Goal: Task Accomplishment & Management: Manage account settings

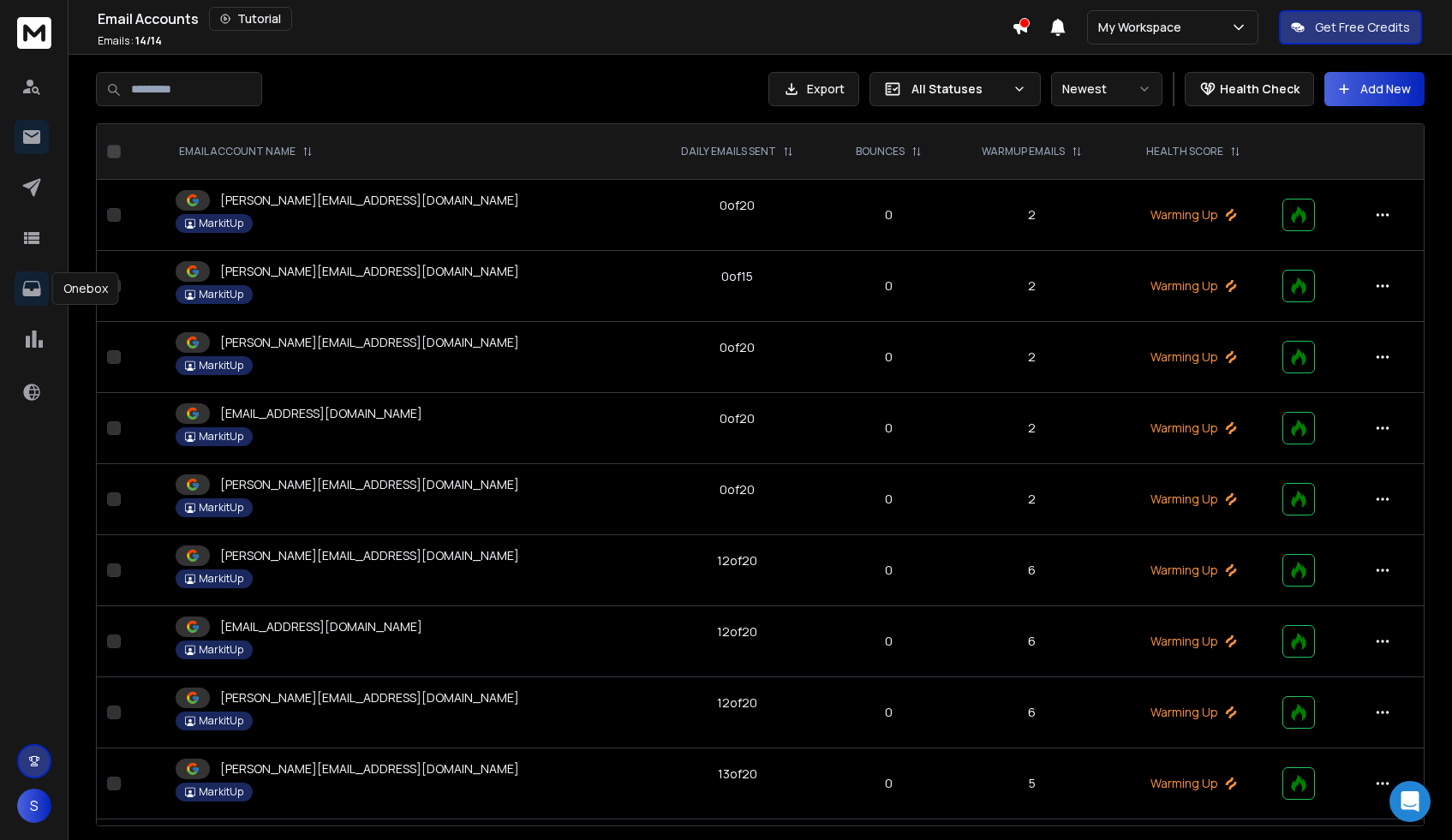
click at [34, 293] on icon at bounding box center [31, 288] width 18 height 15
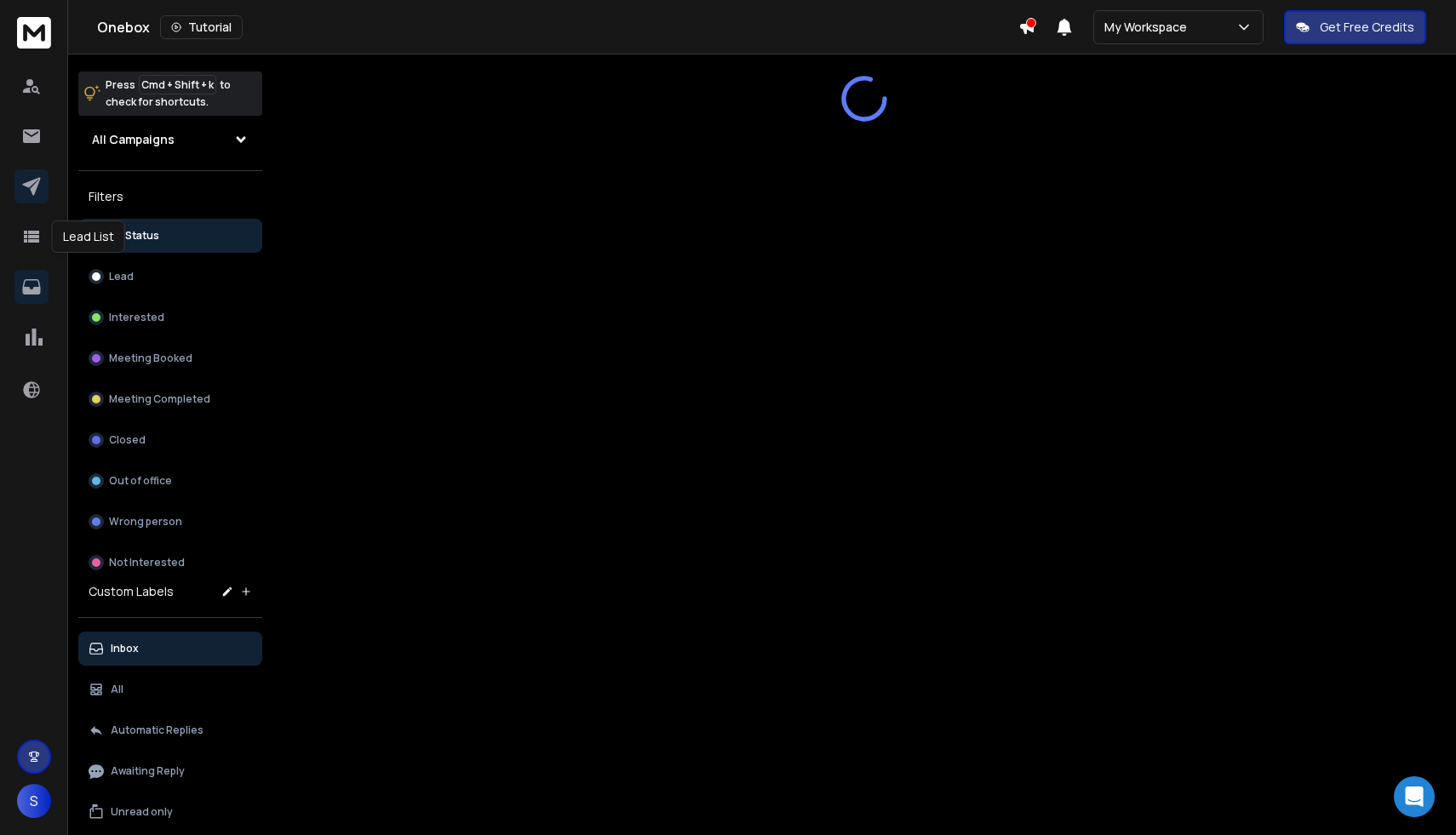
click at [26, 174] on link at bounding box center [31, 186] width 34 height 34
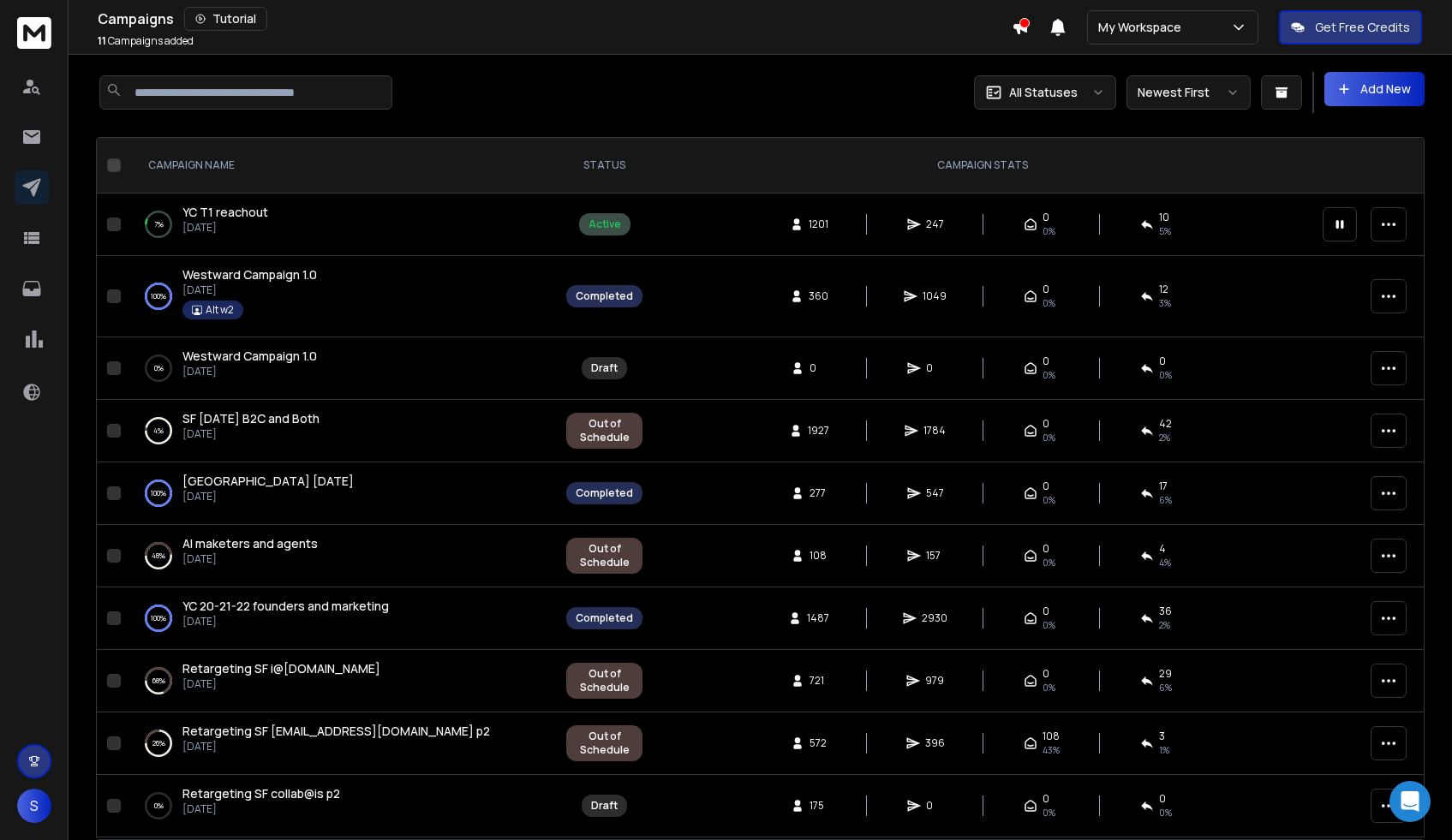
click at [663, 228] on div "1201 247 0 0% 10 5 %" at bounding box center [982, 224] width 639 height 28
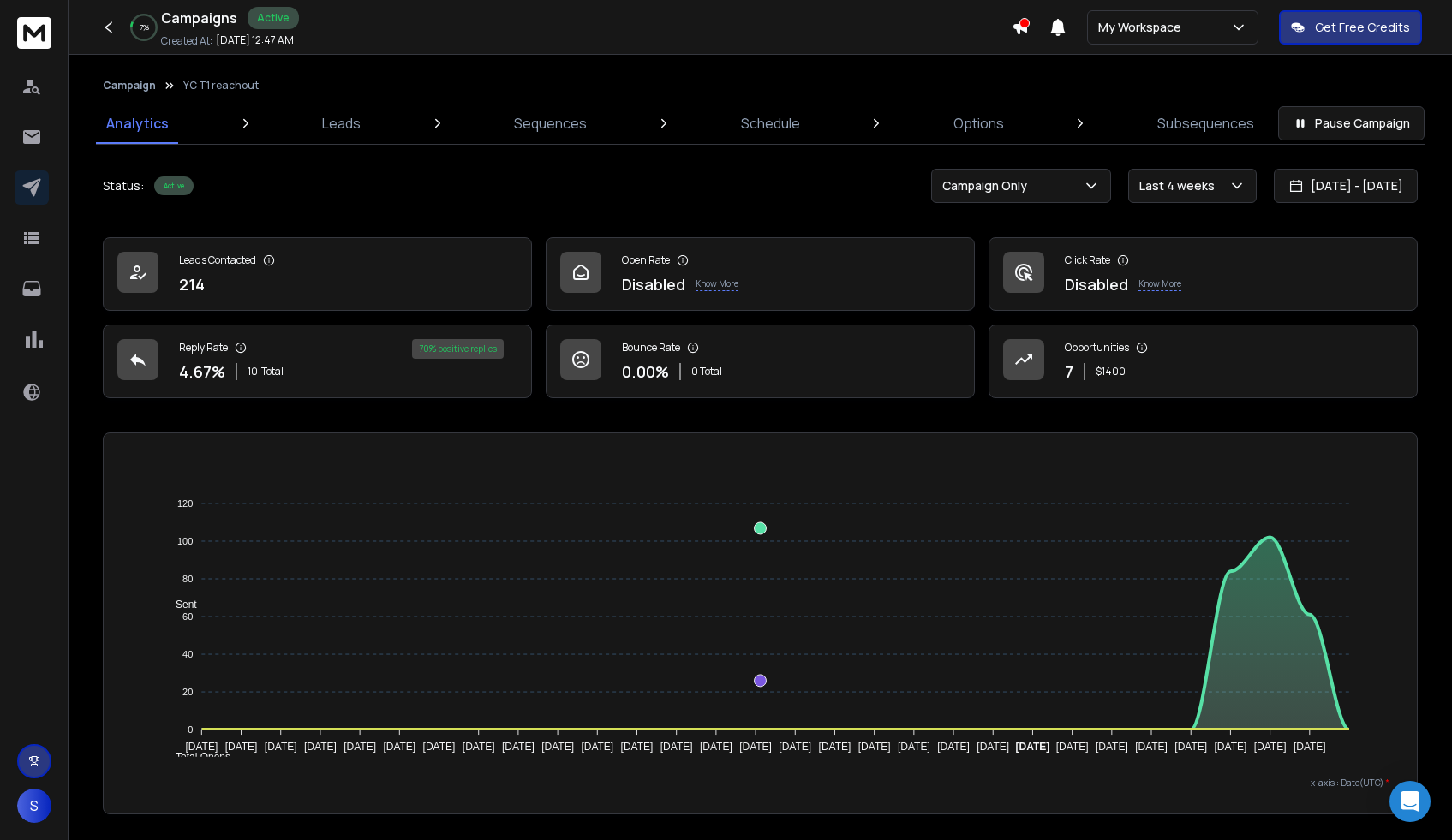
click at [180, 185] on div "Active" at bounding box center [174, 185] width 39 height 19
click at [169, 185] on div "Active" at bounding box center [174, 185] width 39 height 19
click at [36, 179] on icon at bounding box center [31, 187] width 21 height 21
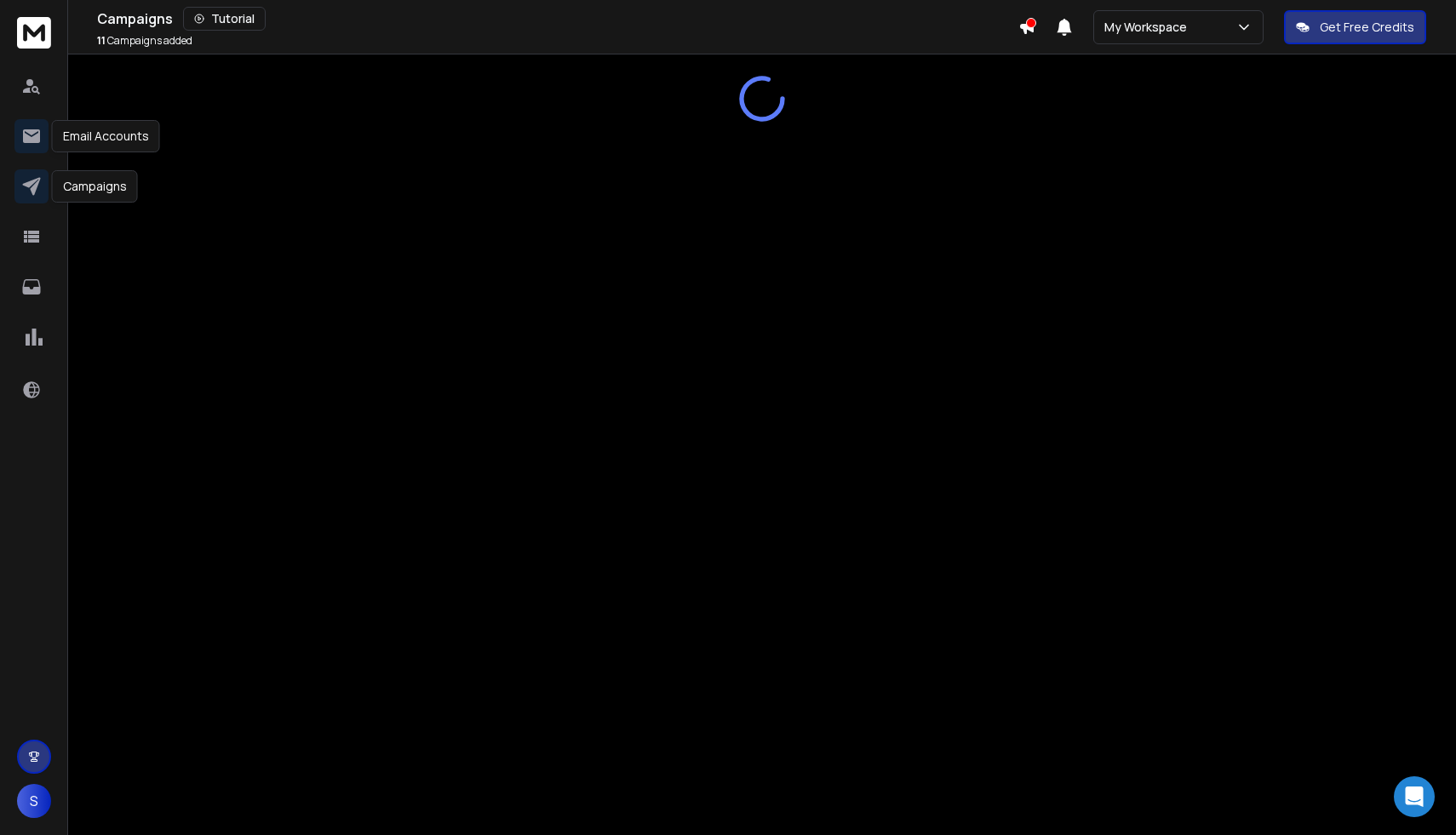
click at [27, 128] on icon at bounding box center [31, 136] width 20 height 20
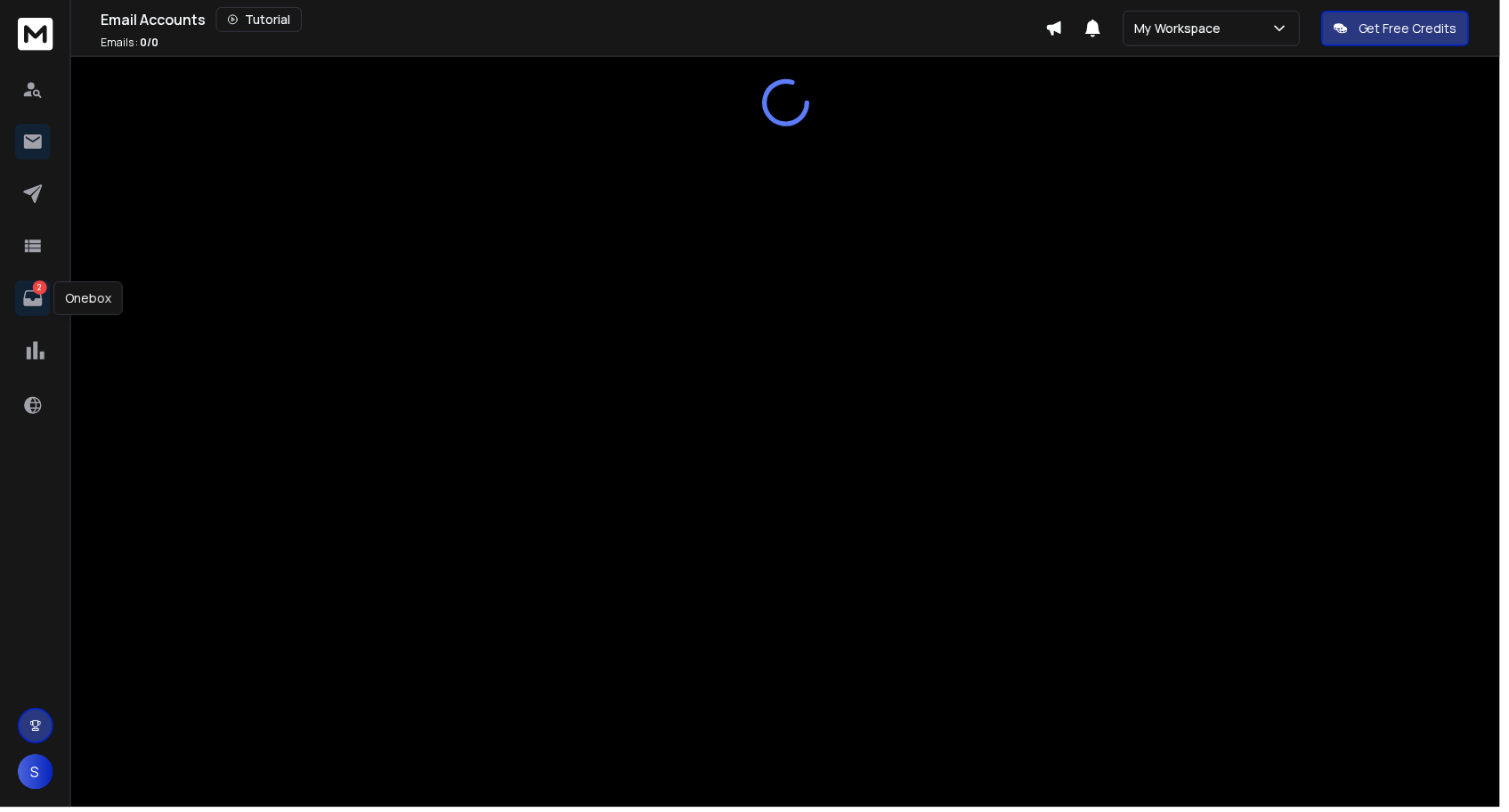
click at [36, 303] on icon at bounding box center [32, 299] width 19 height 16
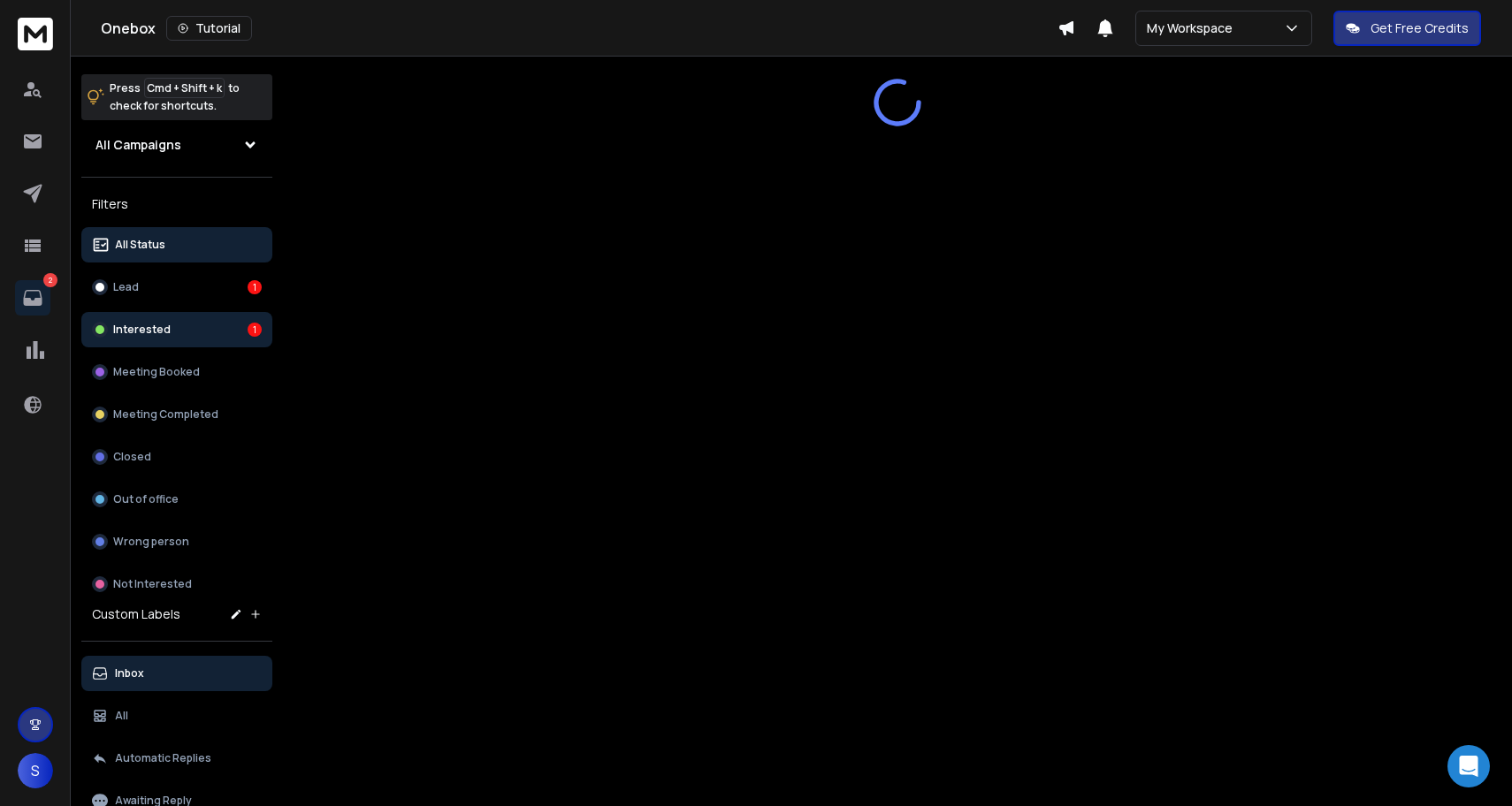
click at [172, 335] on button "Interested 1" at bounding box center [176, 329] width 190 height 35
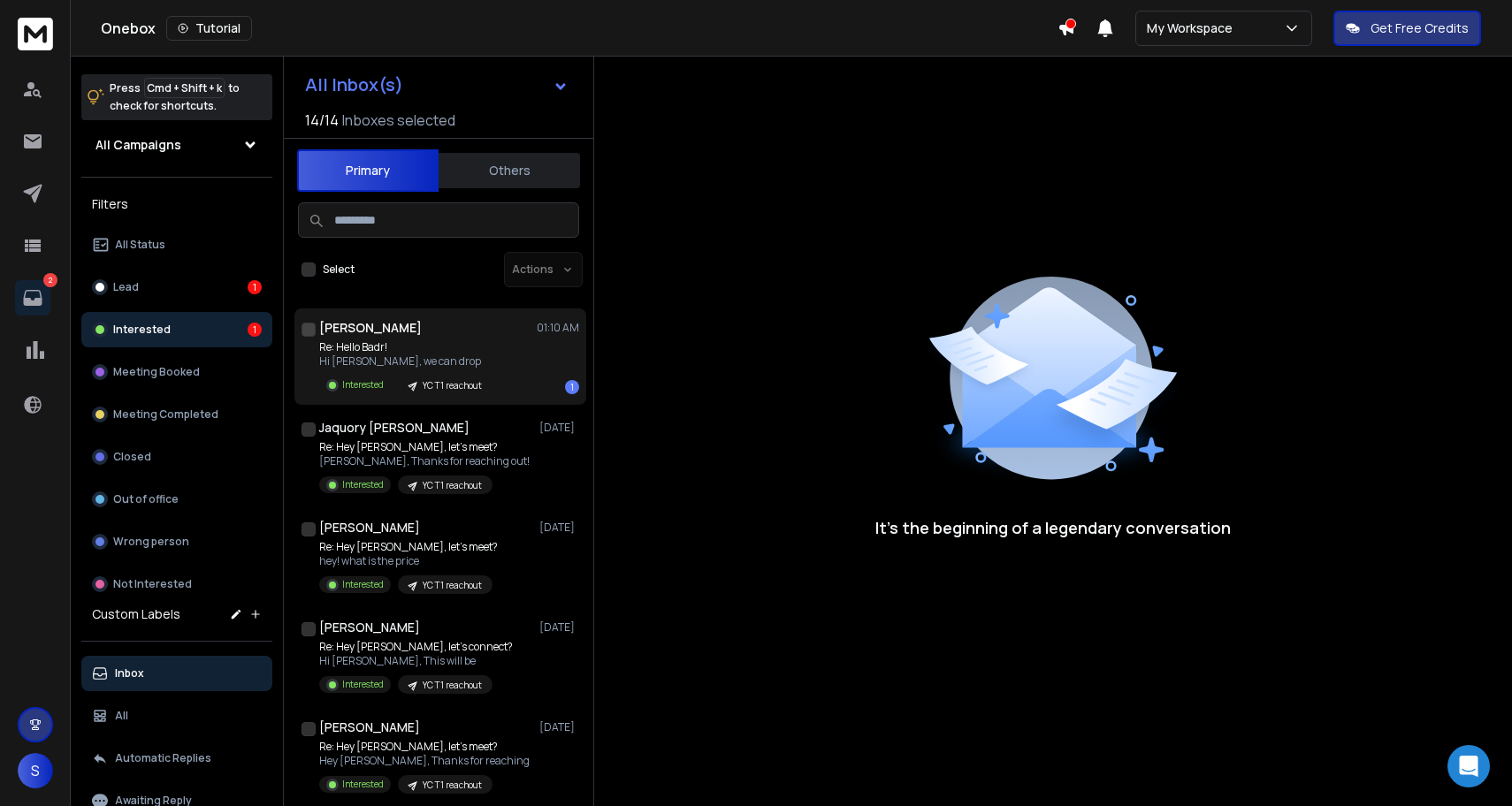
click at [456, 328] on div "[PERSON_NAME] 01:10 AM" at bounding box center [449, 328] width 260 height 17
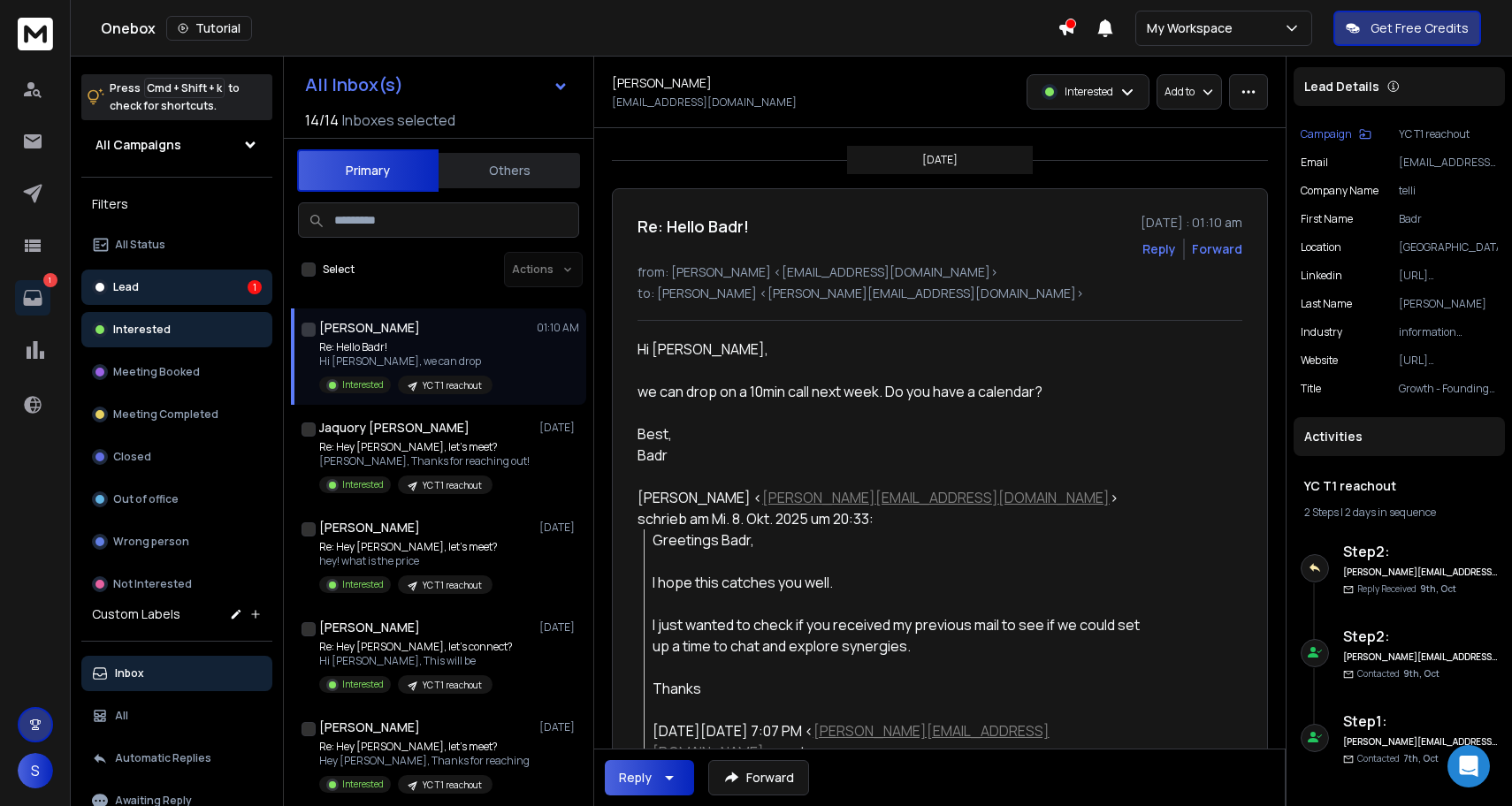
click at [204, 294] on button "Lead 1" at bounding box center [176, 287] width 190 height 35
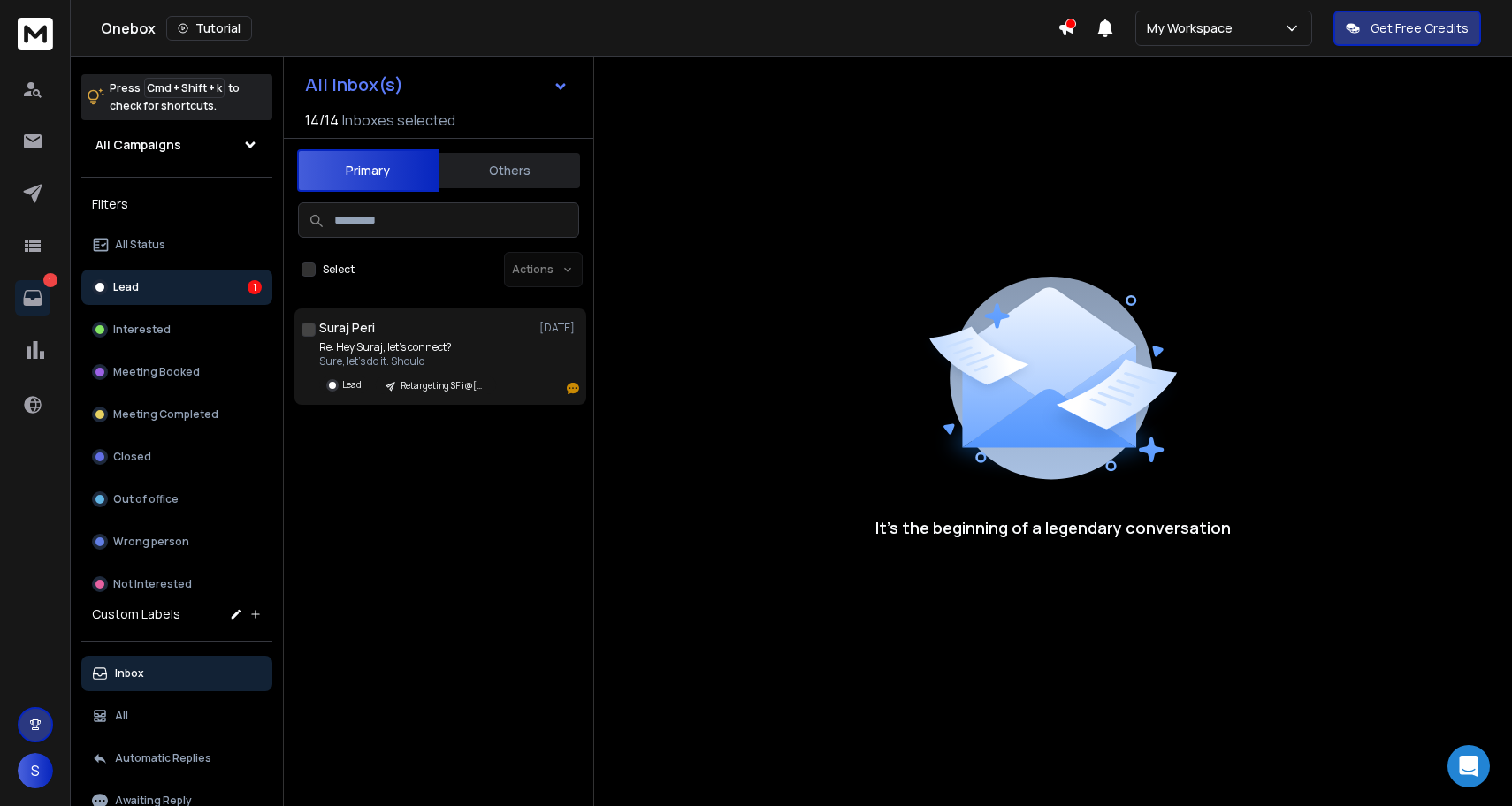
click at [461, 341] on p "Re: Hey Suraj, let’s connect?" at bounding box center [408, 347] width 177 height 14
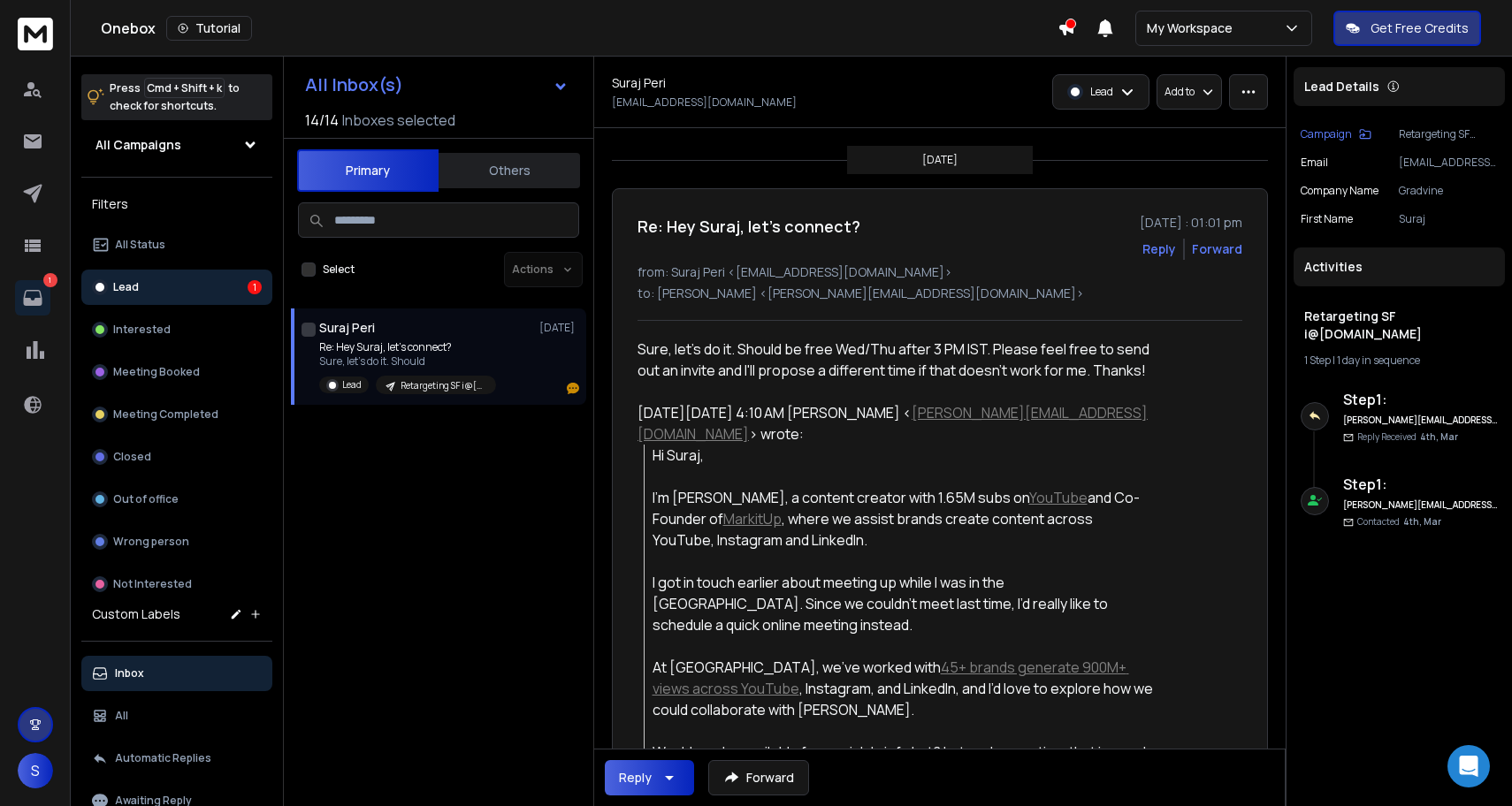
click at [182, 308] on div "All Status Lead 1 Interested Meeting Booked Meeting Completed Closed Out of off…" at bounding box center [176, 414] width 190 height 374
click at [188, 326] on button "Interested" at bounding box center [176, 329] width 190 height 35
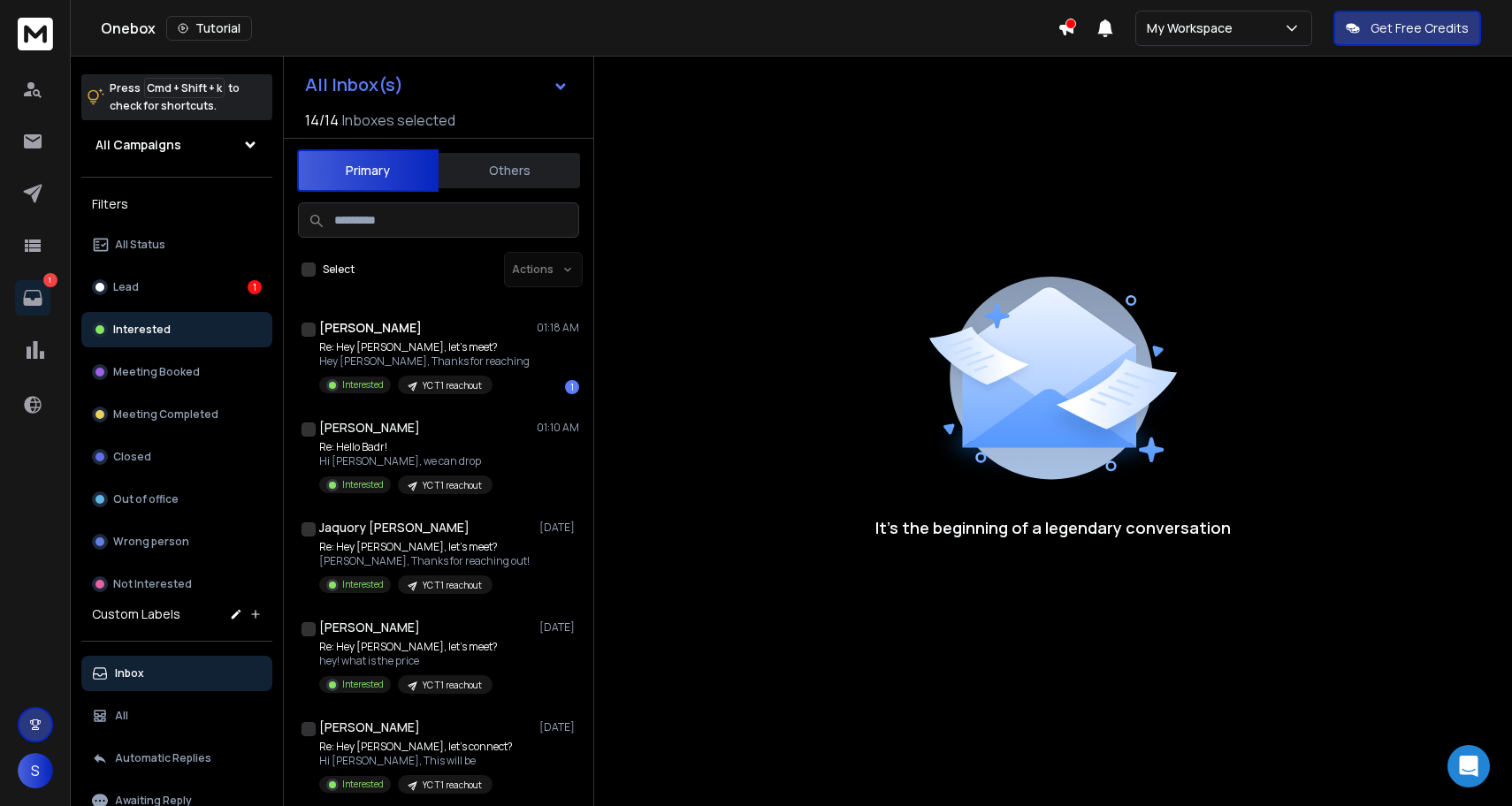
click at [385, 212] on input at bounding box center [438, 220] width 281 height 35
paste input "**********"
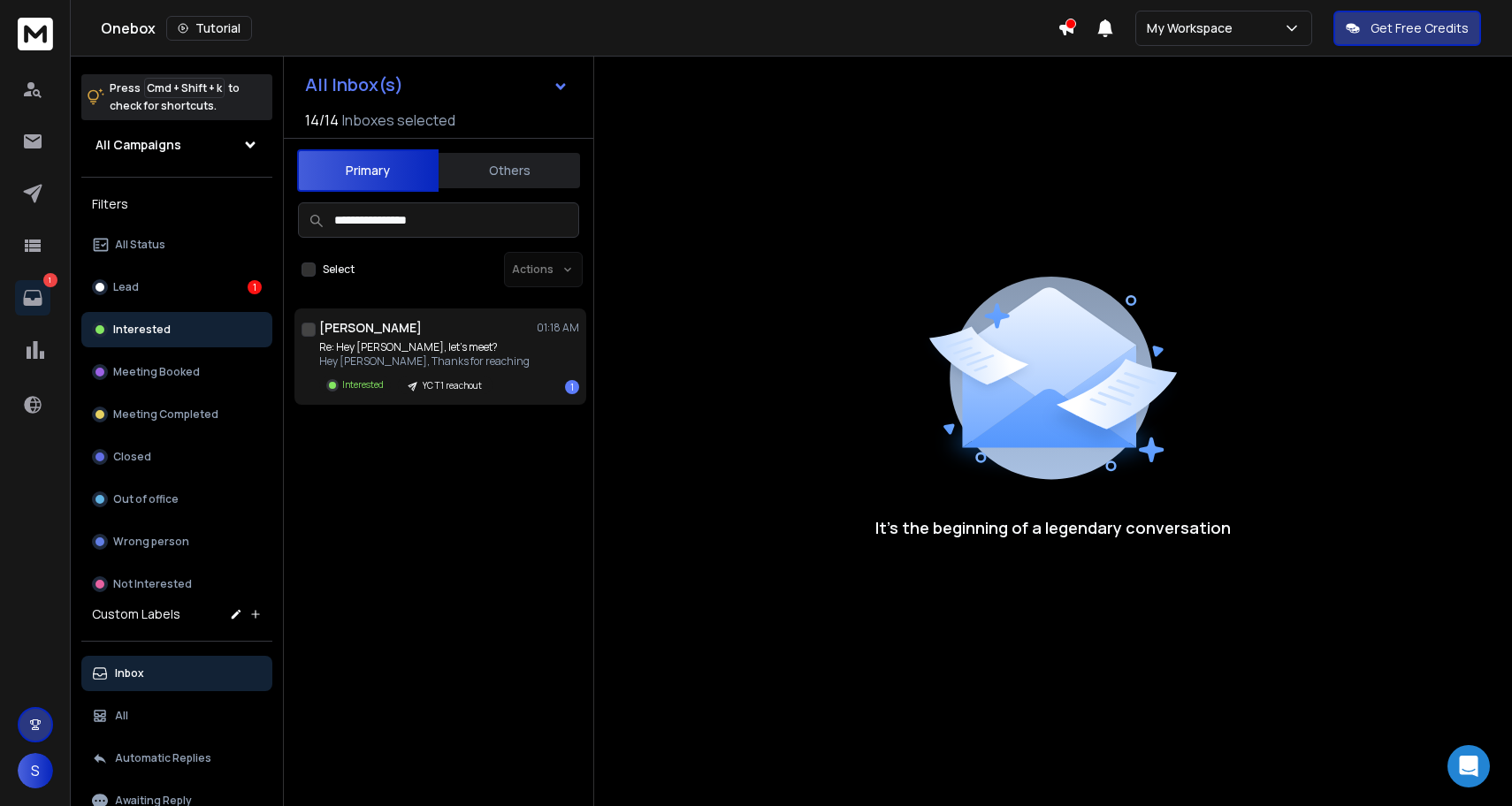
type input "**********"
click at [410, 335] on div "Claire Gouze 01:18 AM" at bounding box center [449, 328] width 260 height 17
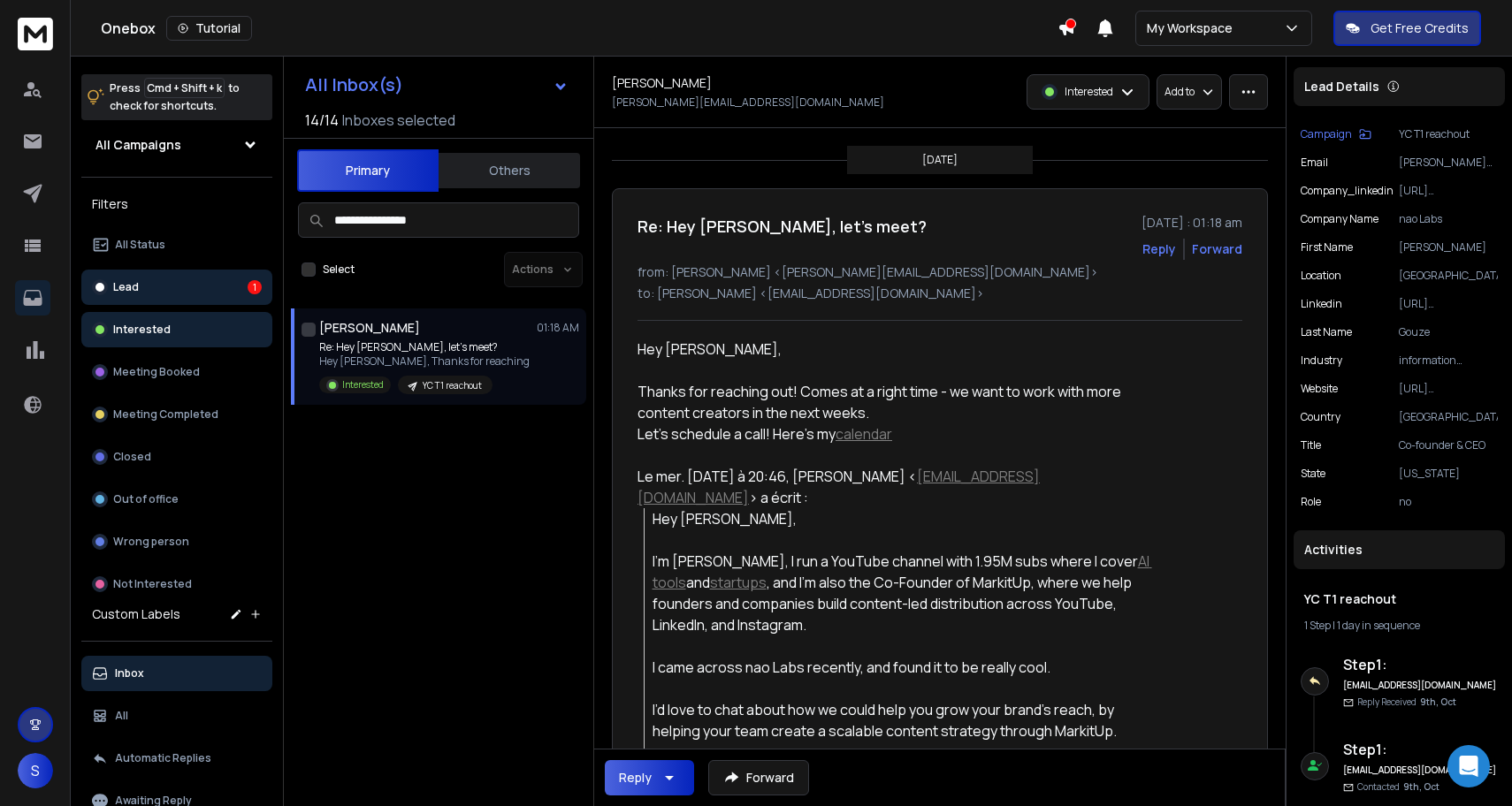
click at [212, 288] on button "Lead 1" at bounding box center [176, 287] width 190 height 35
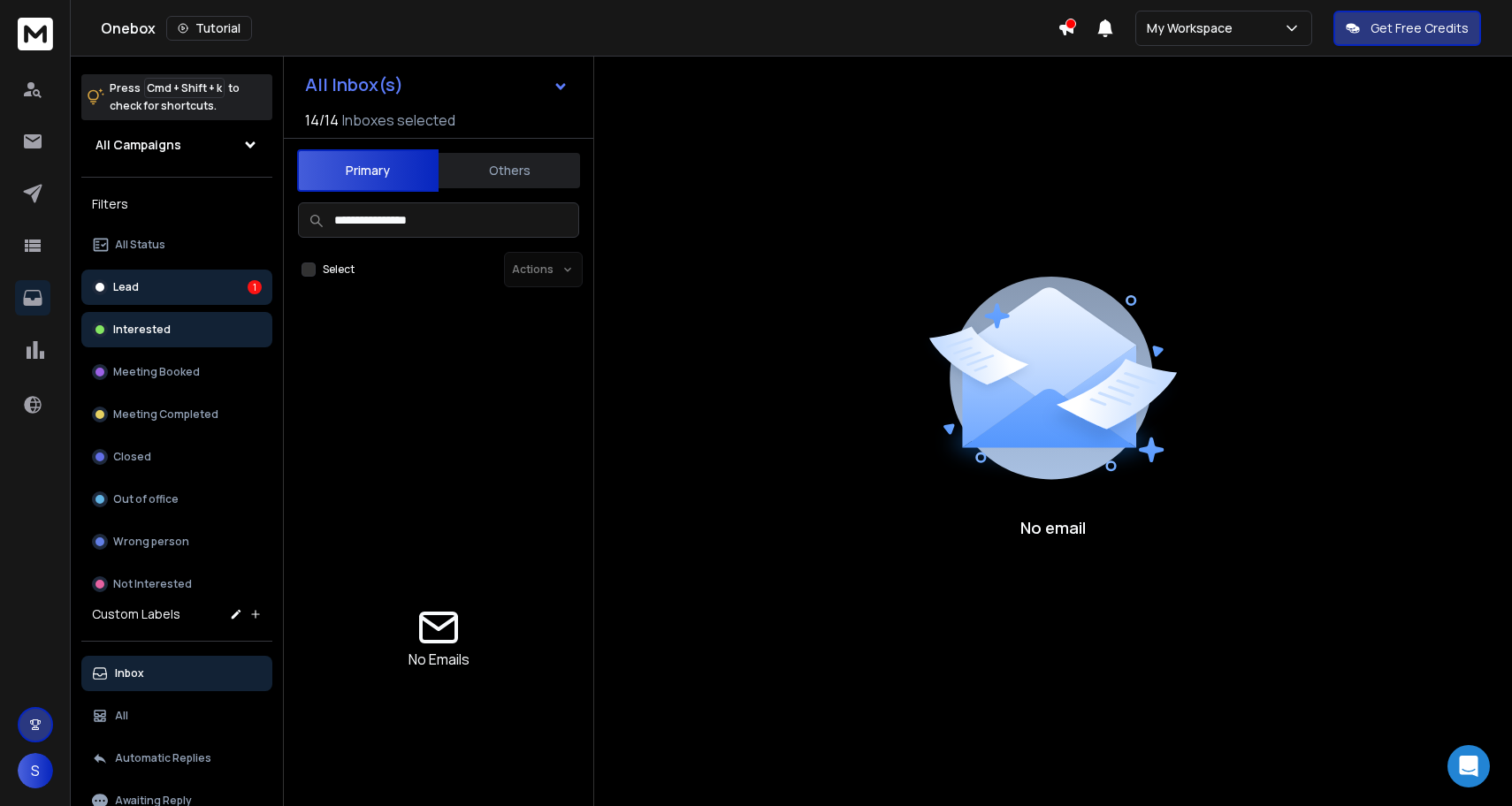
click at [184, 328] on button "Interested" at bounding box center [176, 329] width 190 height 35
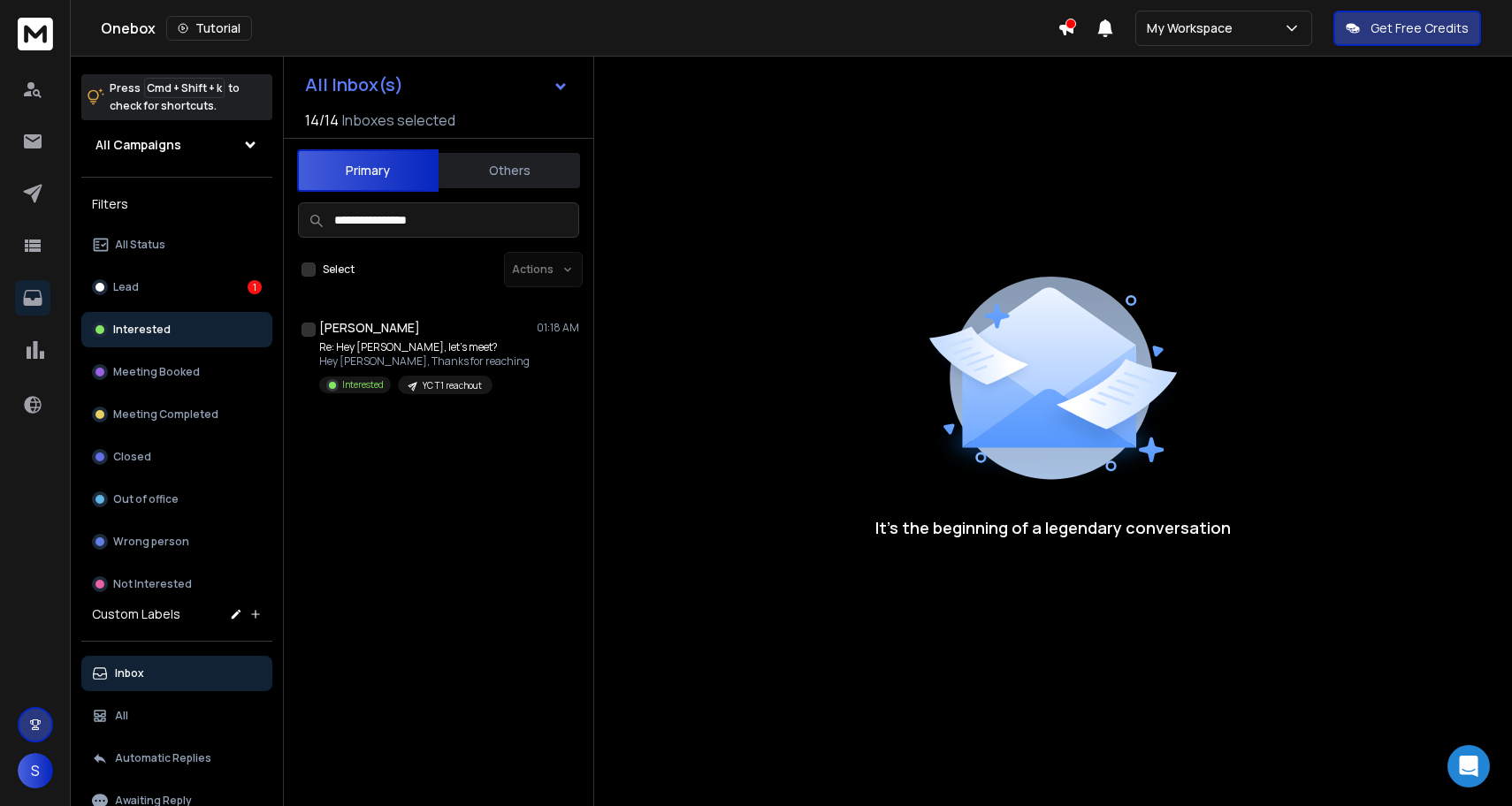
click at [400, 229] on input "**********" at bounding box center [438, 220] width 281 height 35
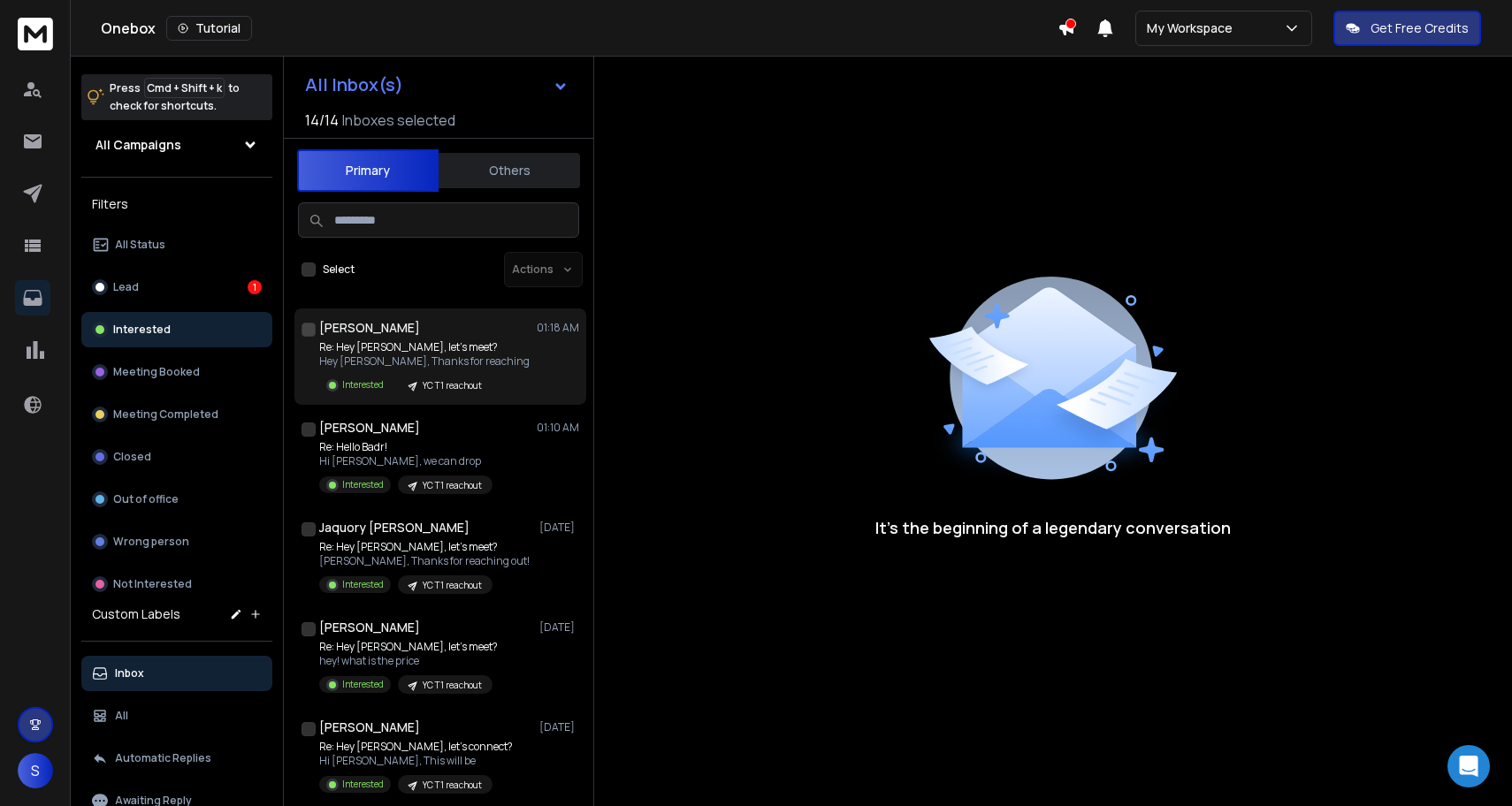
click at [490, 354] on p "Hey [PERSON_NAME], Thanks for reaching" at bounding box center [424, 361] width 211 height 14
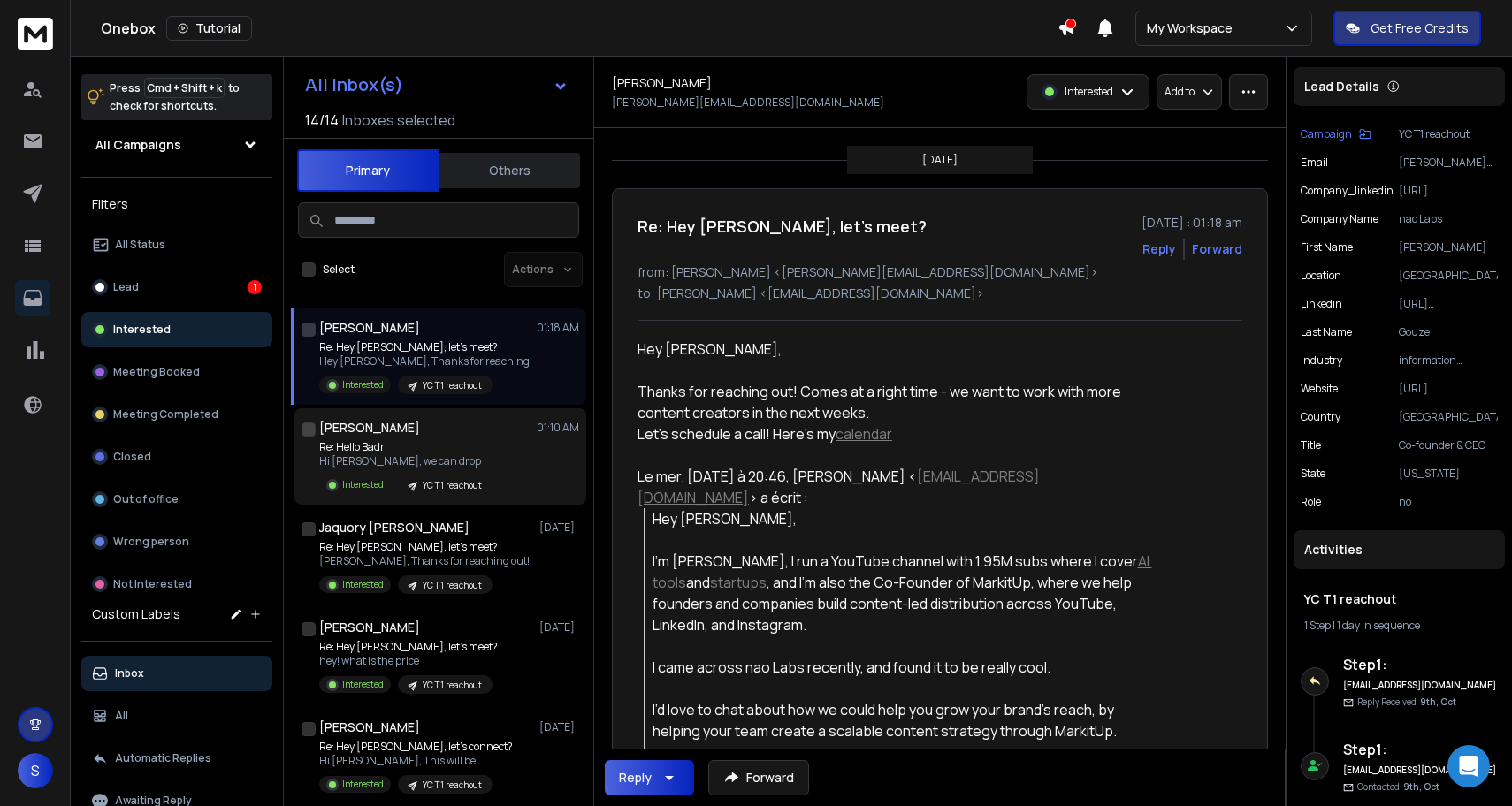
click at [480, 431] on div "[PERSON_NAME] 01:10 AM" at bounding box center [449, 427] width 260 height 17
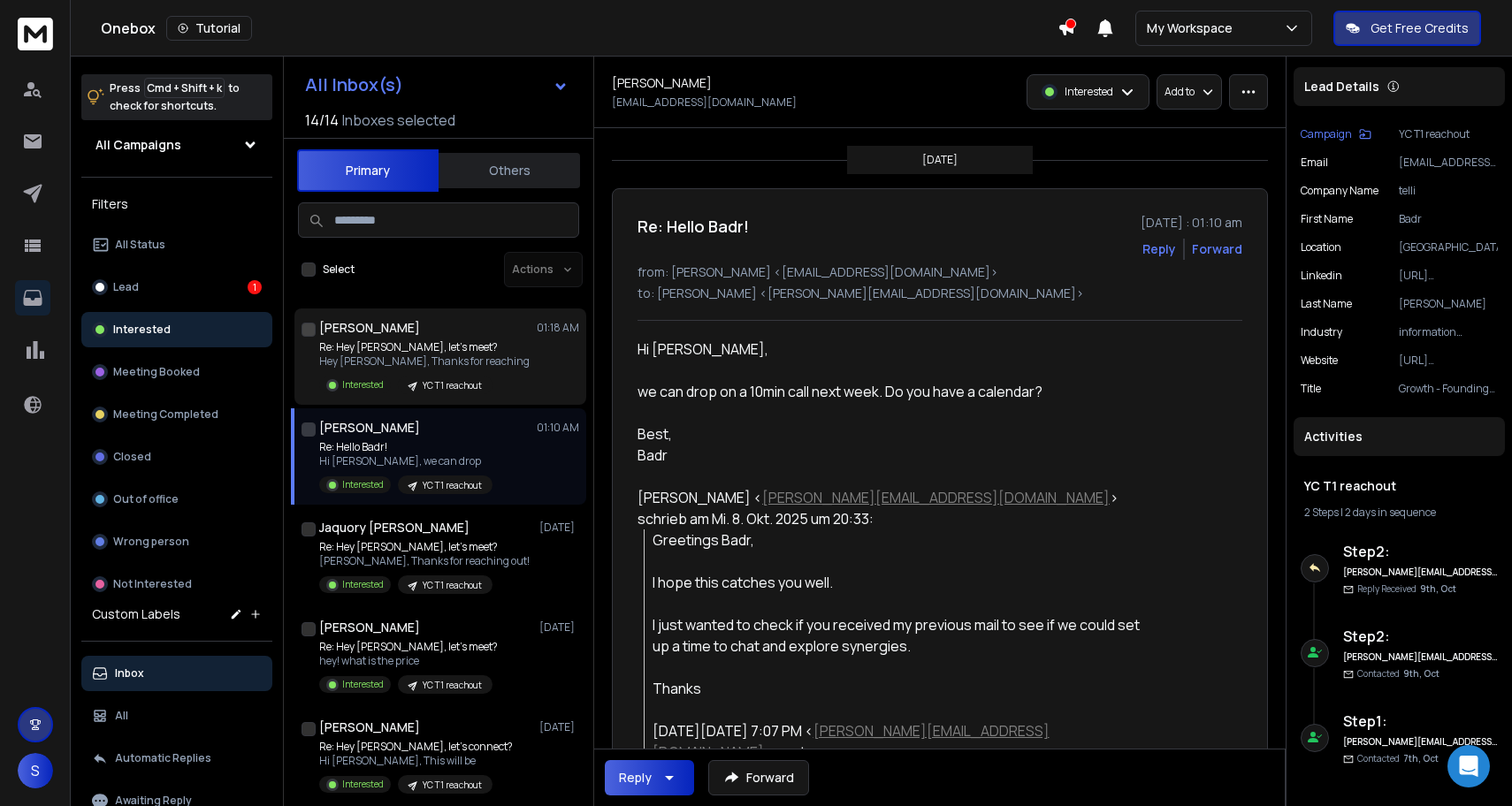
click at [464, 337] on div "Claire Gouze 01:18 AM Re: Hey Claire, let's meet? Hey Ishan, Thanks for reachin…" at bounding box center [449, 357] width 260 height 75
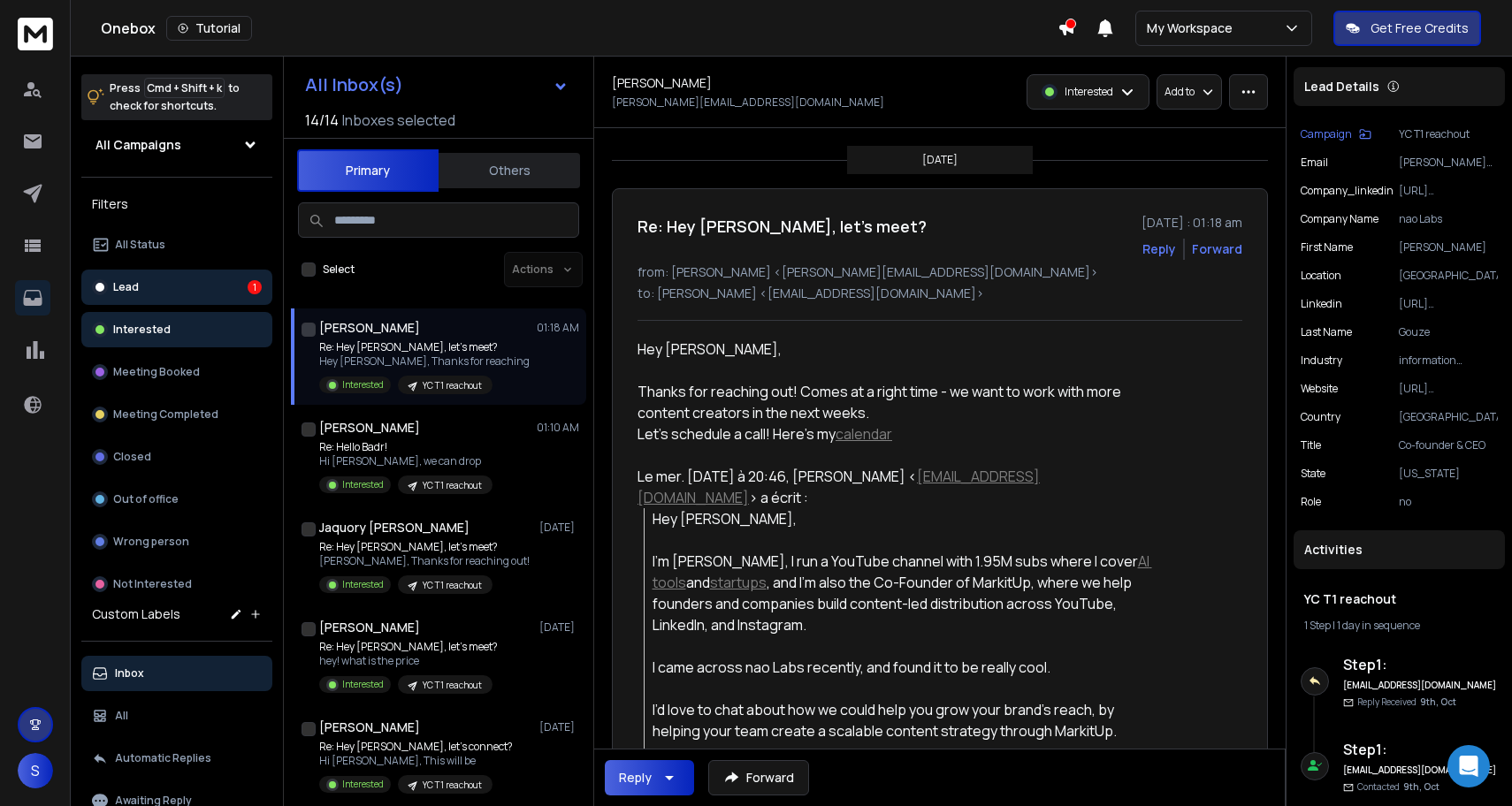
click at [185, 283] on button "Lead 1" at bounding box center [176, 287] width 190 height 35
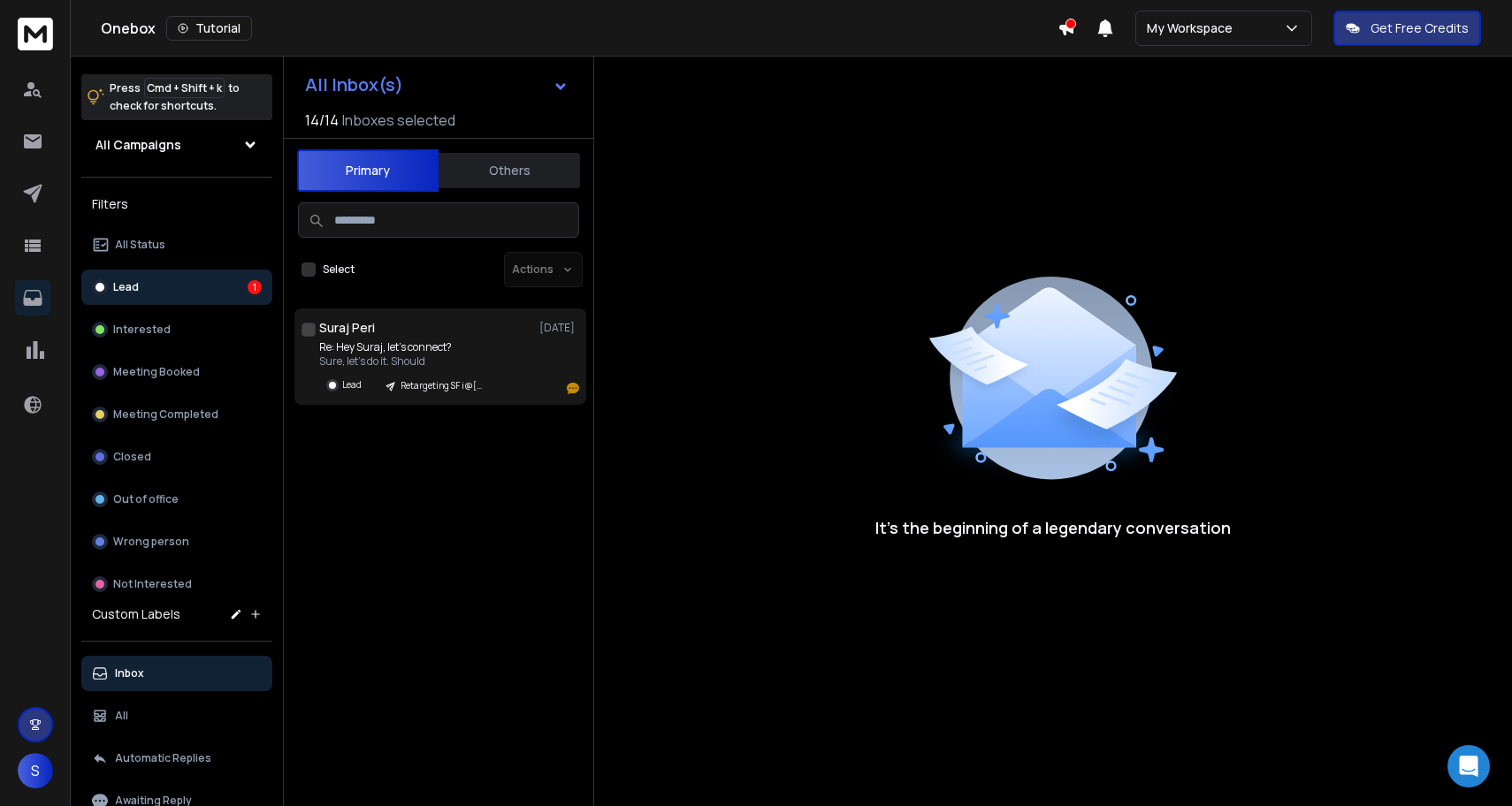
click at [384, 363] on p "Sure, let's do it. Should" at bounding box center [408, 361] width 177 height 14
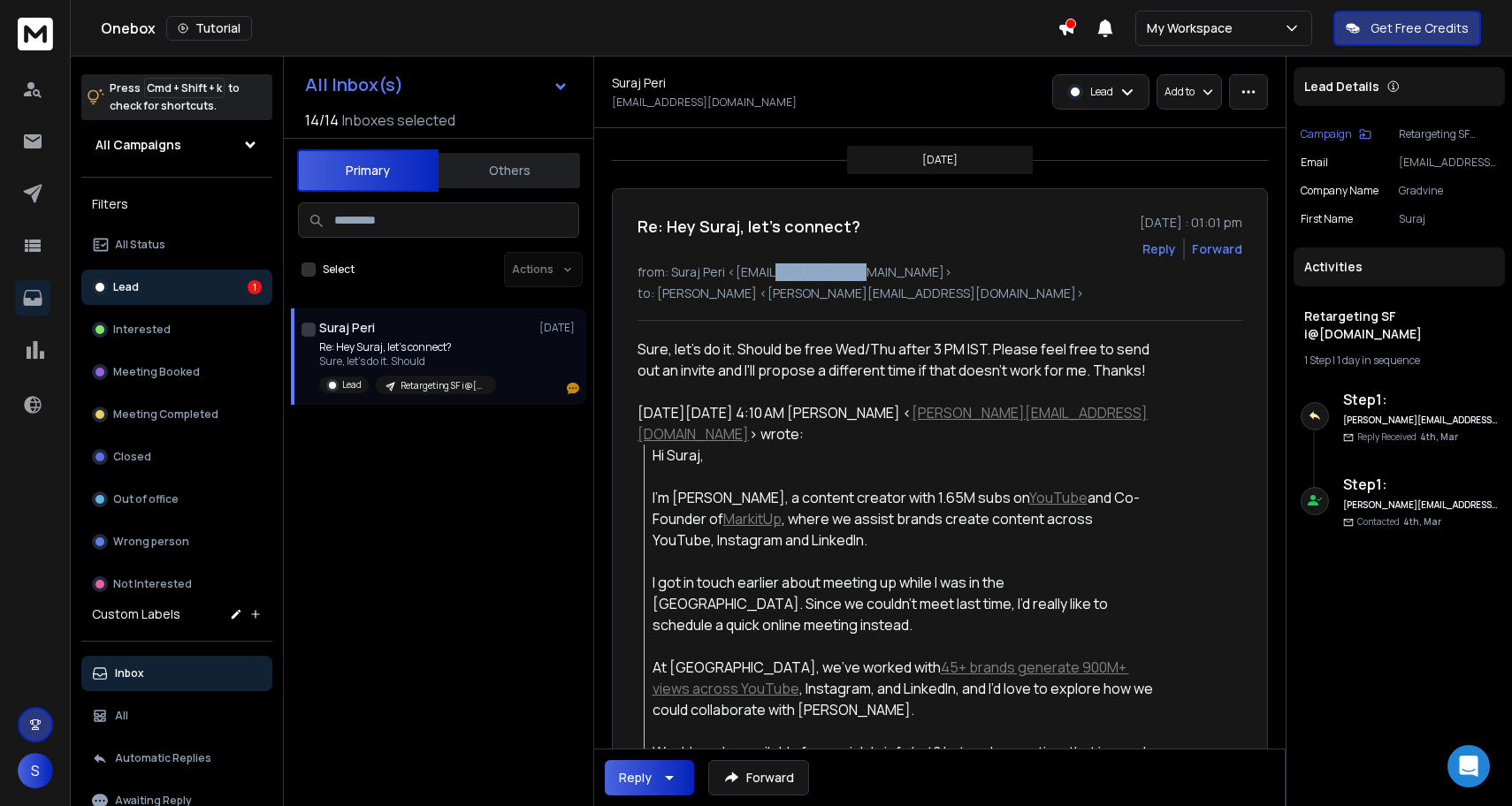
drag, startPoint x: 772, startPoint y: 271, endPoint x: 848, endPoint y: 270, distance: 76.0
click at [848, 271] on p "from: Suraj Peri <suraj@gradvine.com>" at bounding box center [940, 271] width 605 height 17
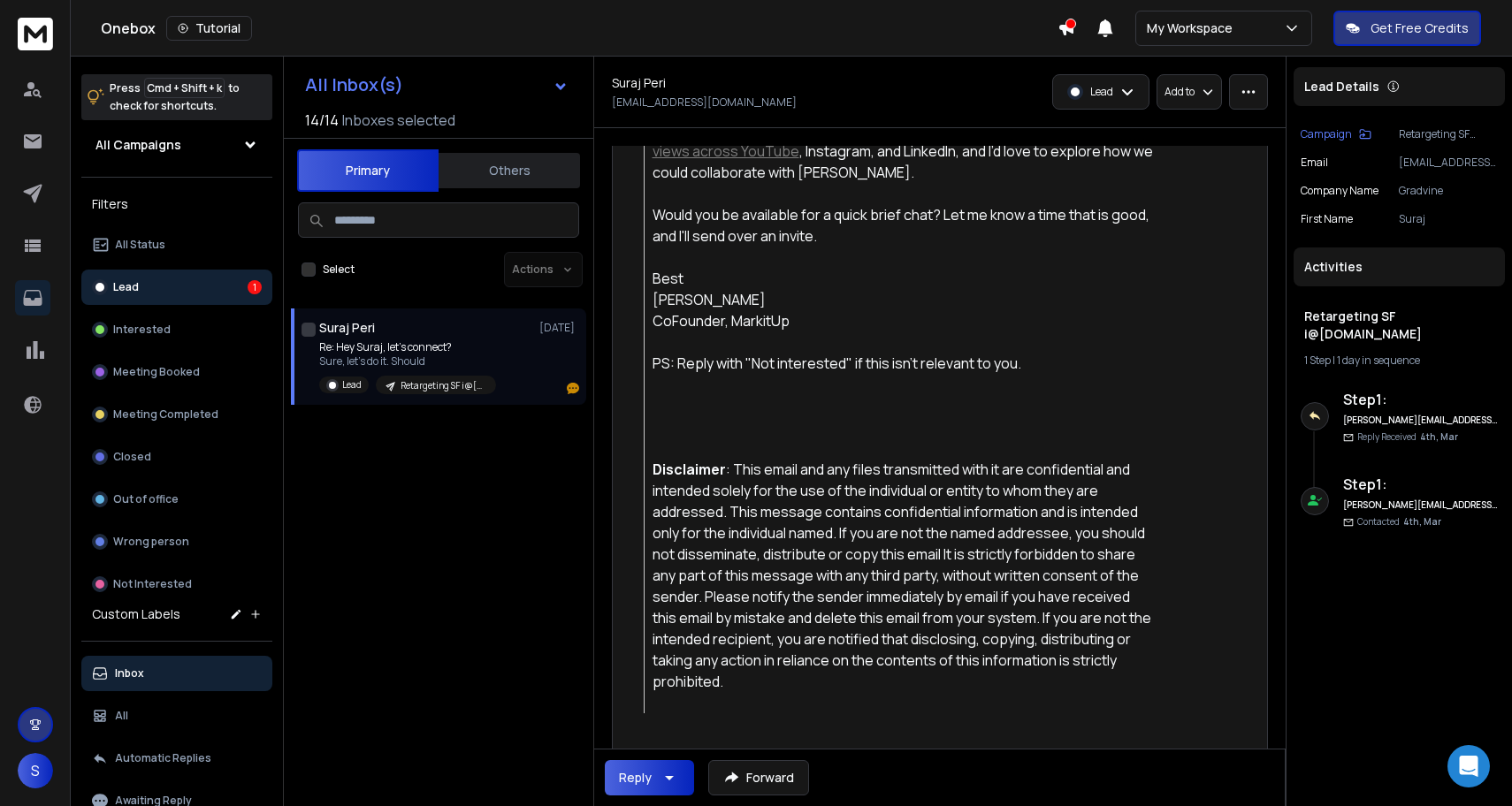
scroll to position [775, 0]
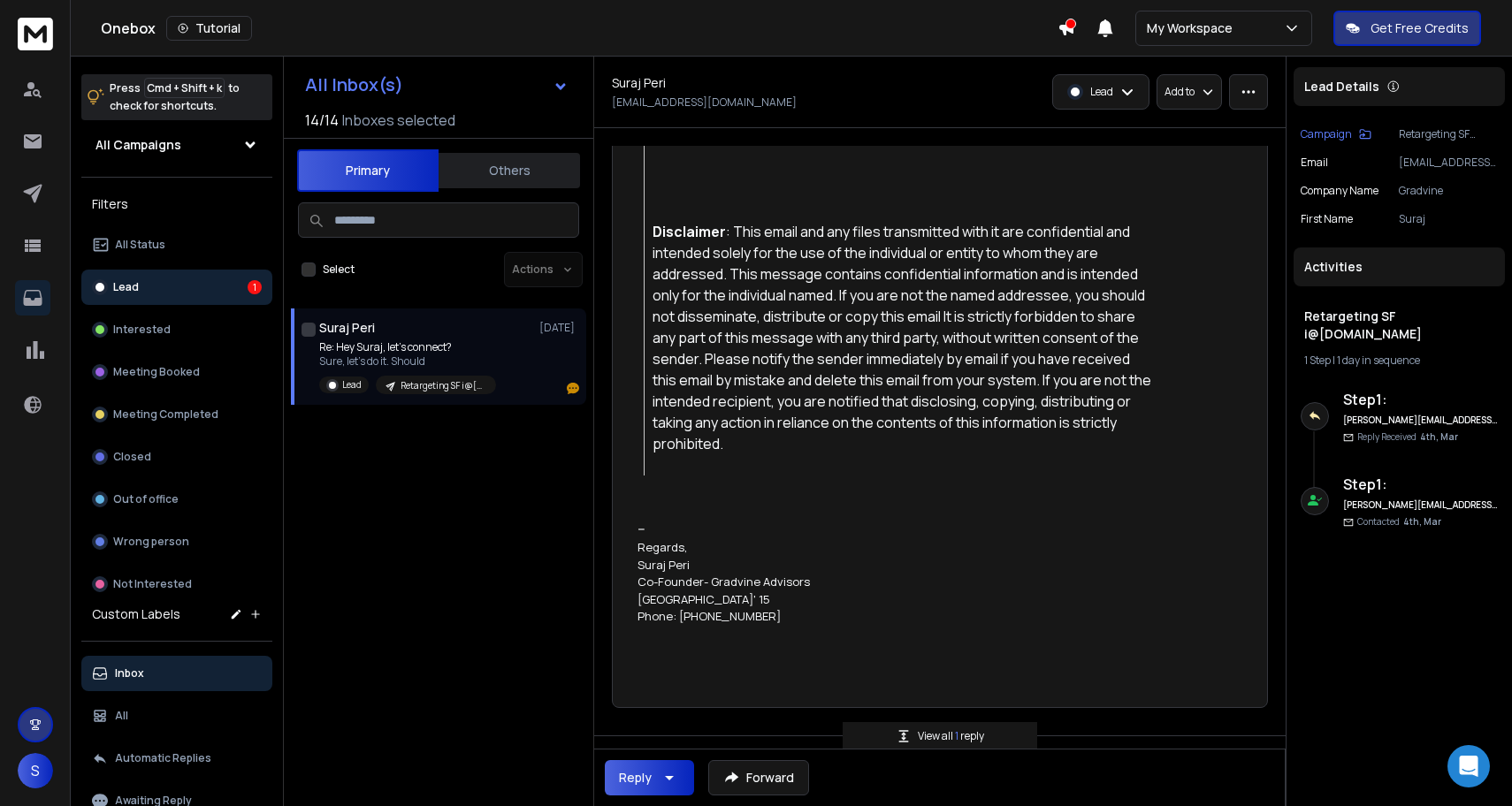
click at [911, 722] on div "View all 1 reply" at bounding box center [940, 736] width 195 height 29
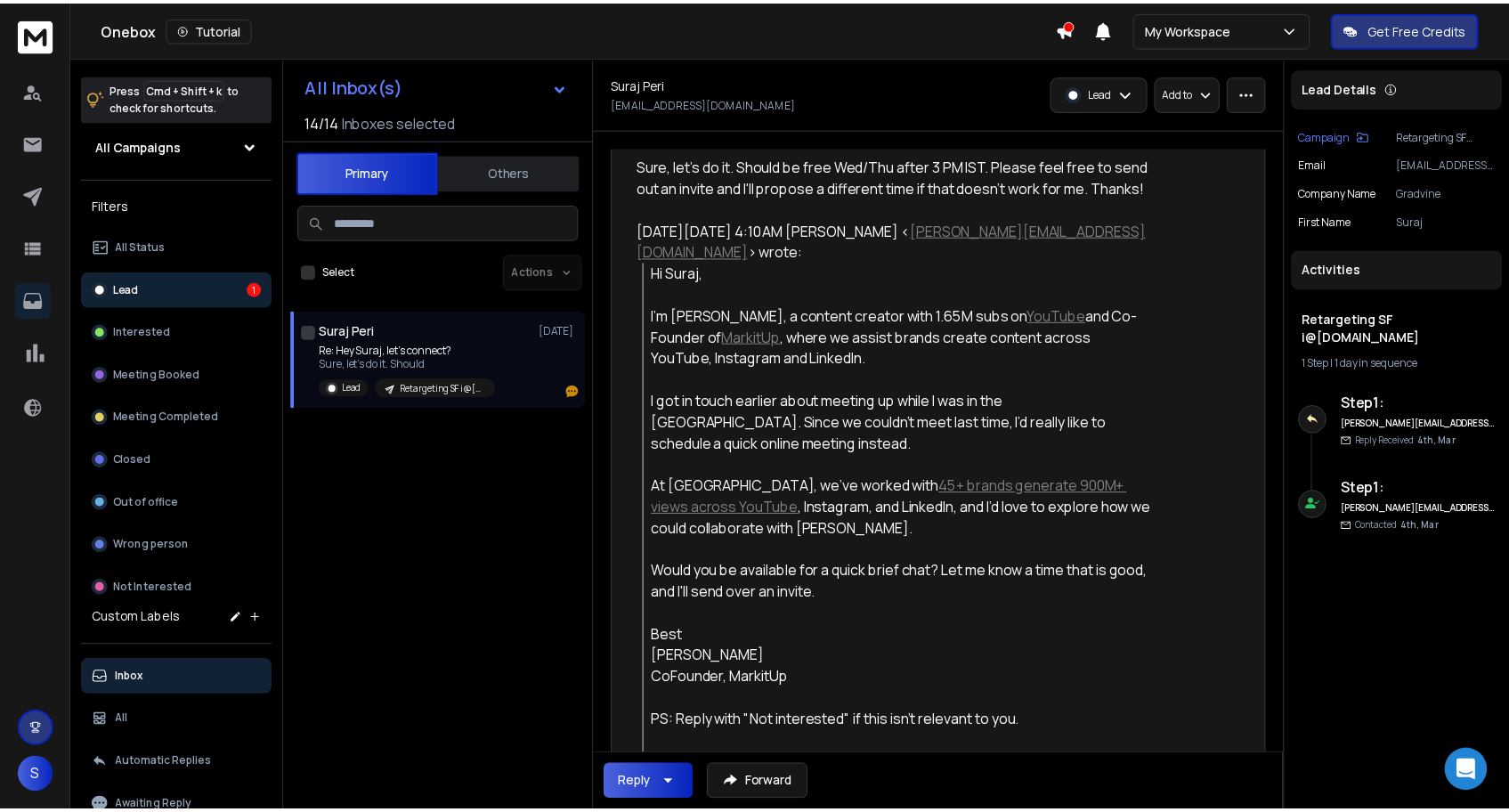
scroll to position [0, 0]
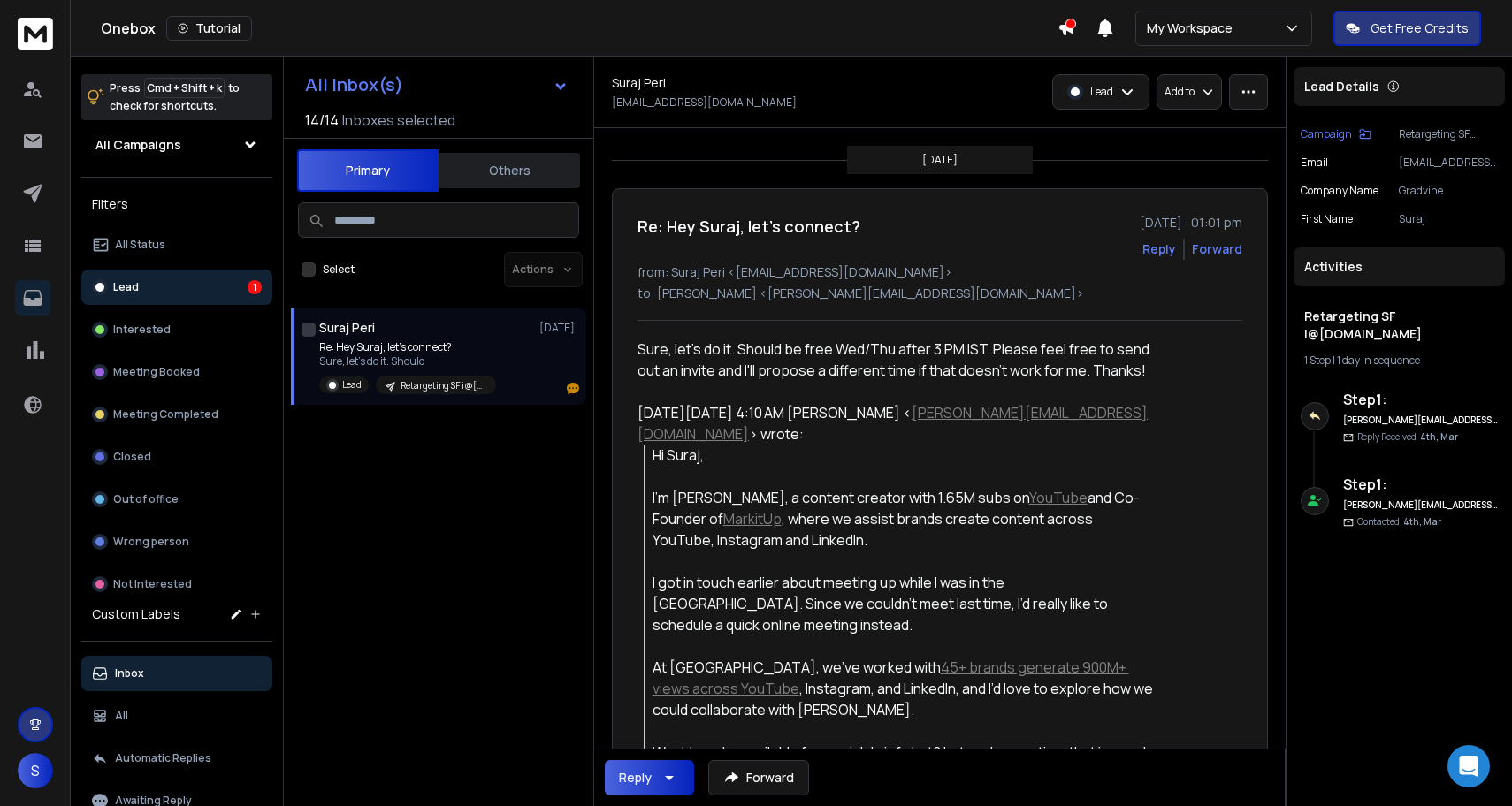
click at [472, 350] on p "Re: Hey Suraj, let’s connect?" at bounding box center [408, 347] width 177 height 14
drag, startPoint x: 773, startPoint y: 272, endPoint x: 847, endPoint y: 275, distance: 74.1
click at [847, 275] on p "from: Suraj Peri <suraj@gradvine.com>" at bounding box center [940, 271] width 605 height 17
copy p "gradvine.com"
click at [51, 190] on div at bounding box center [35, 196] width 40 height 41
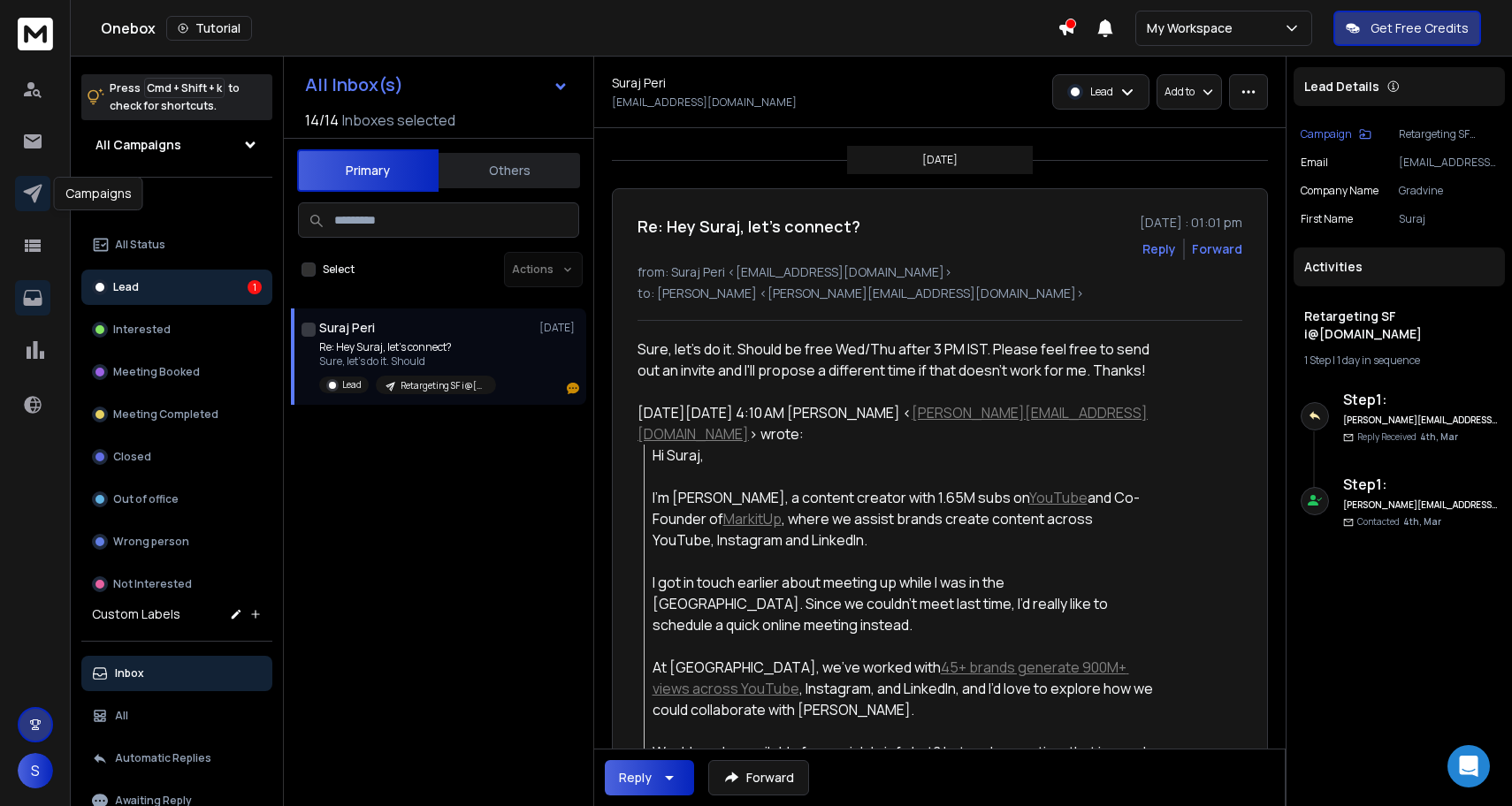
click at [42, 190] on link at bounding box center [32, 193] width 35 height 35
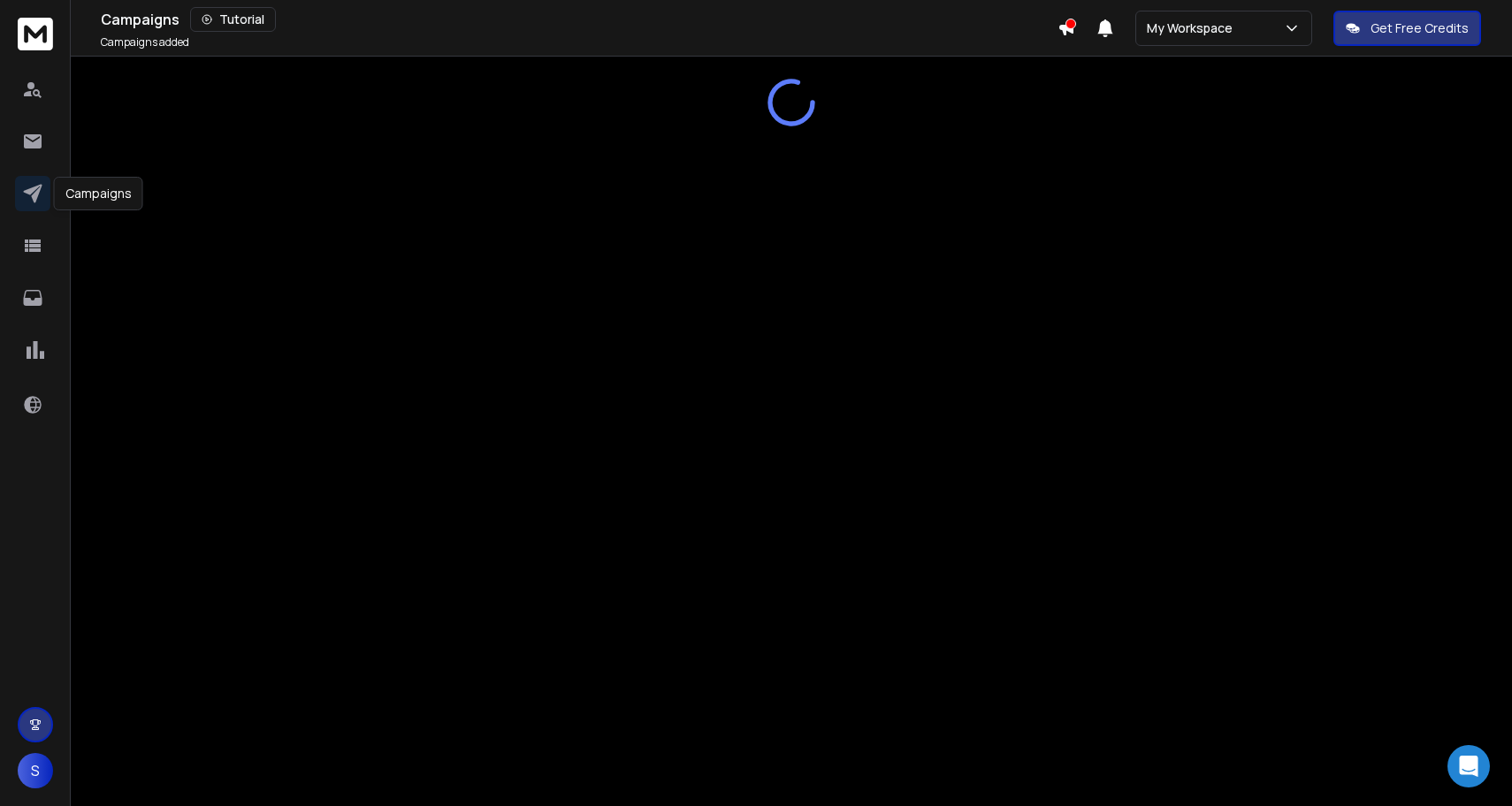
click at [40, 190] on icon at bounding box center [32, 193] width 21 height 21
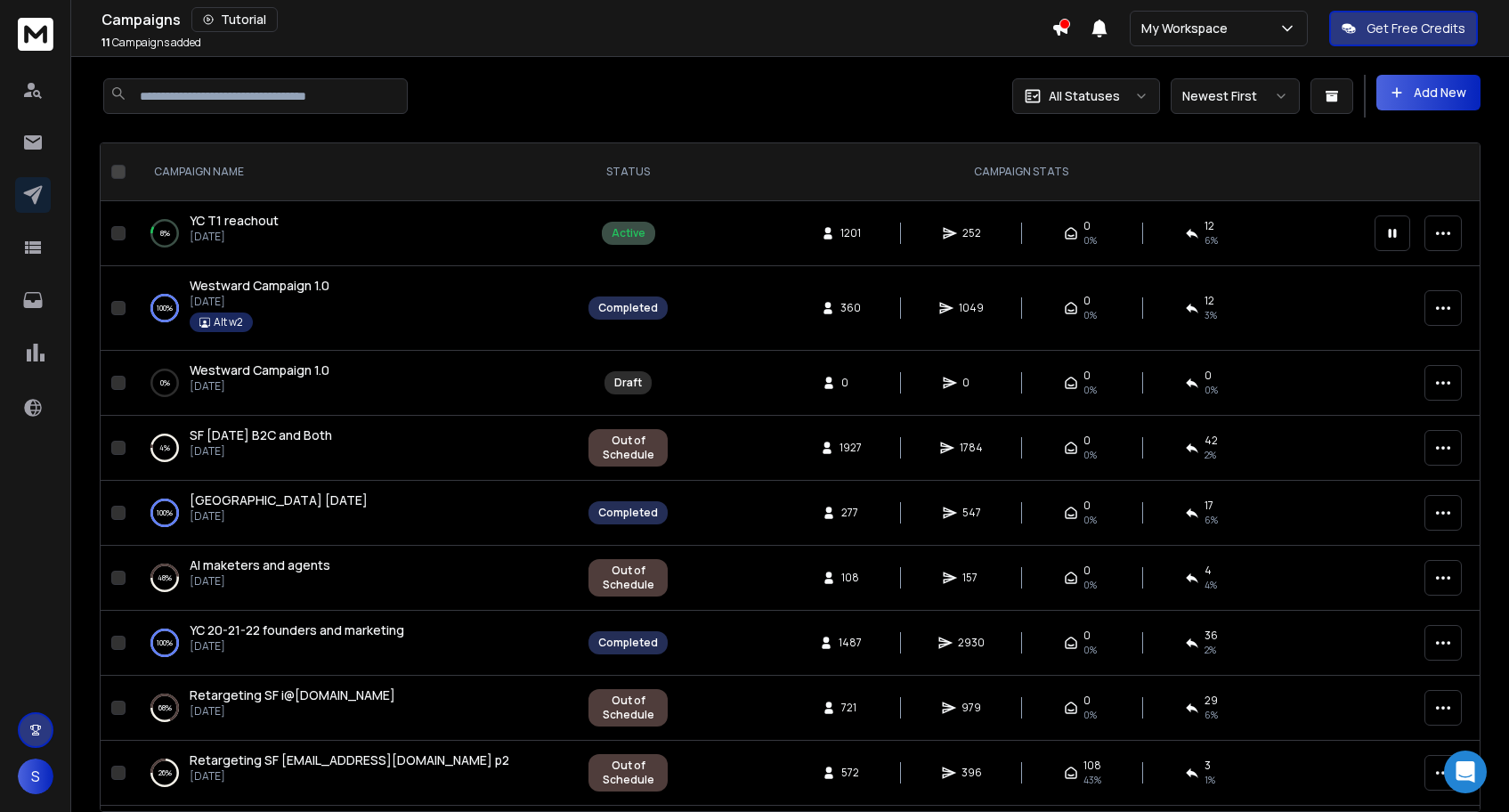
click at [689, 235] on div "1201 252 0 0% 12 6 %" at bounding box center [1021, 233] width 665 height 29
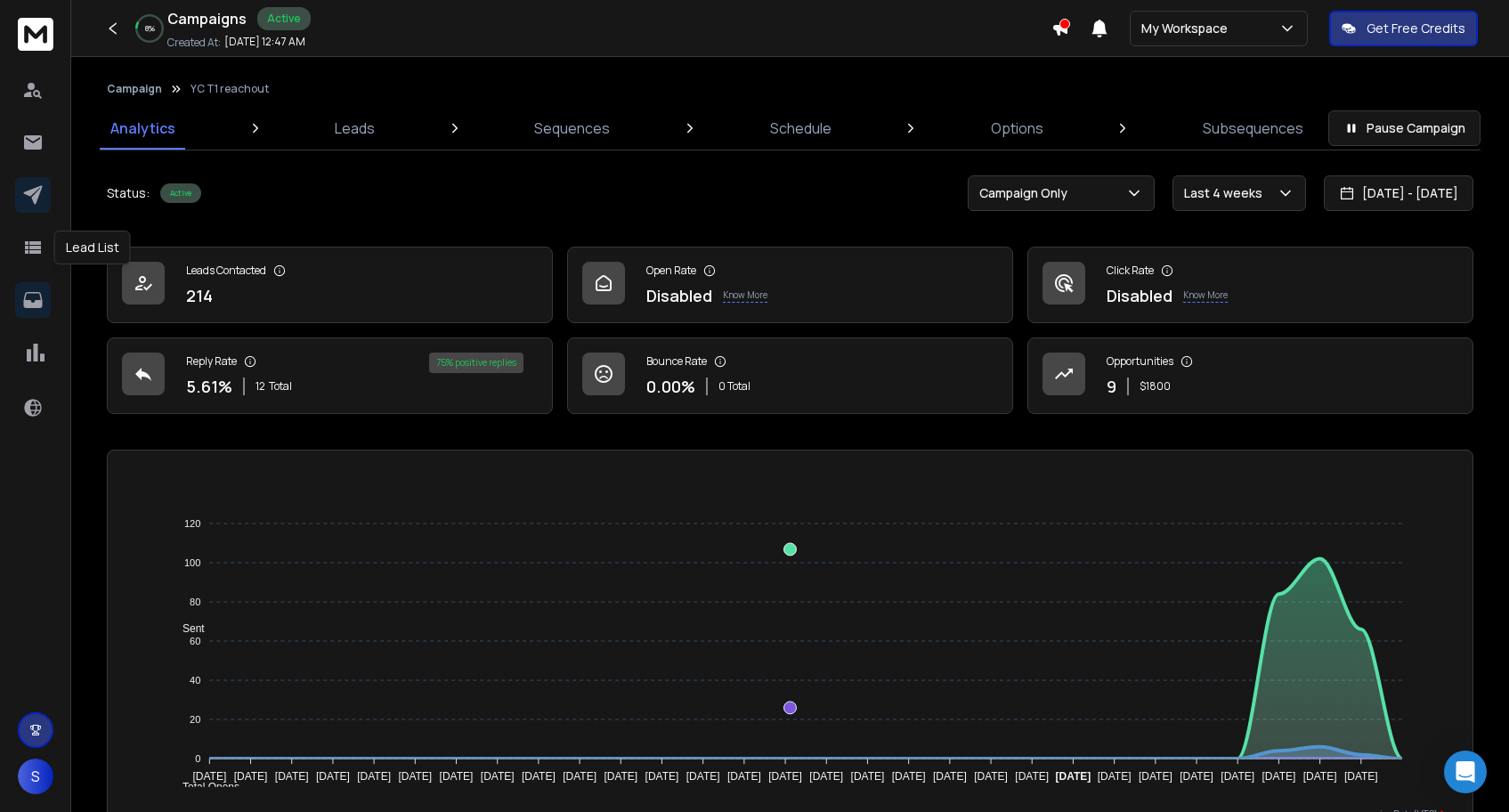
click at [43, 291] on icon at bounding box center [32, 299] width 21 height 21
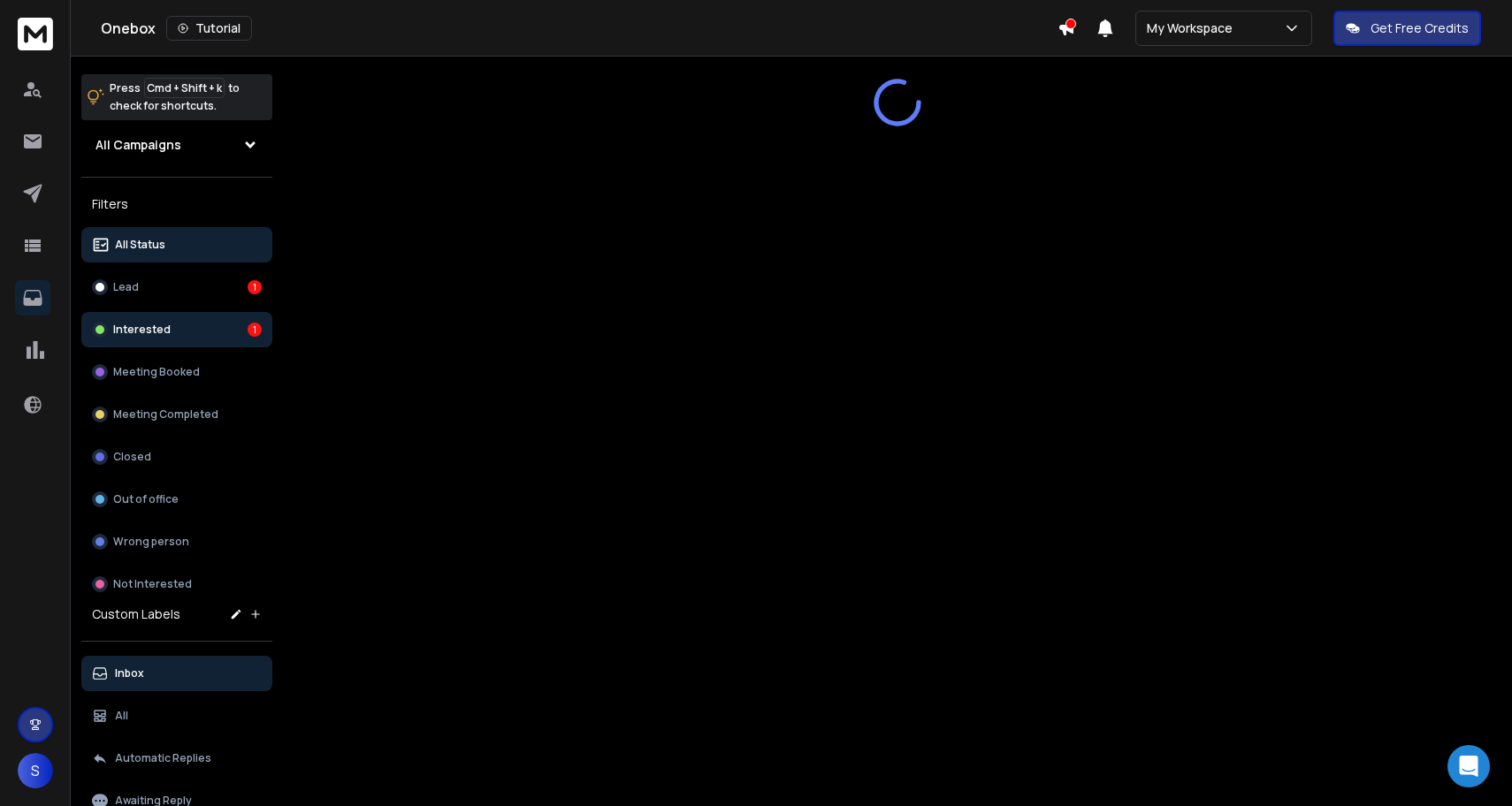
click at [183, 332] on button "Interested 1" at bounding box center [176, 329] width 190 height 35
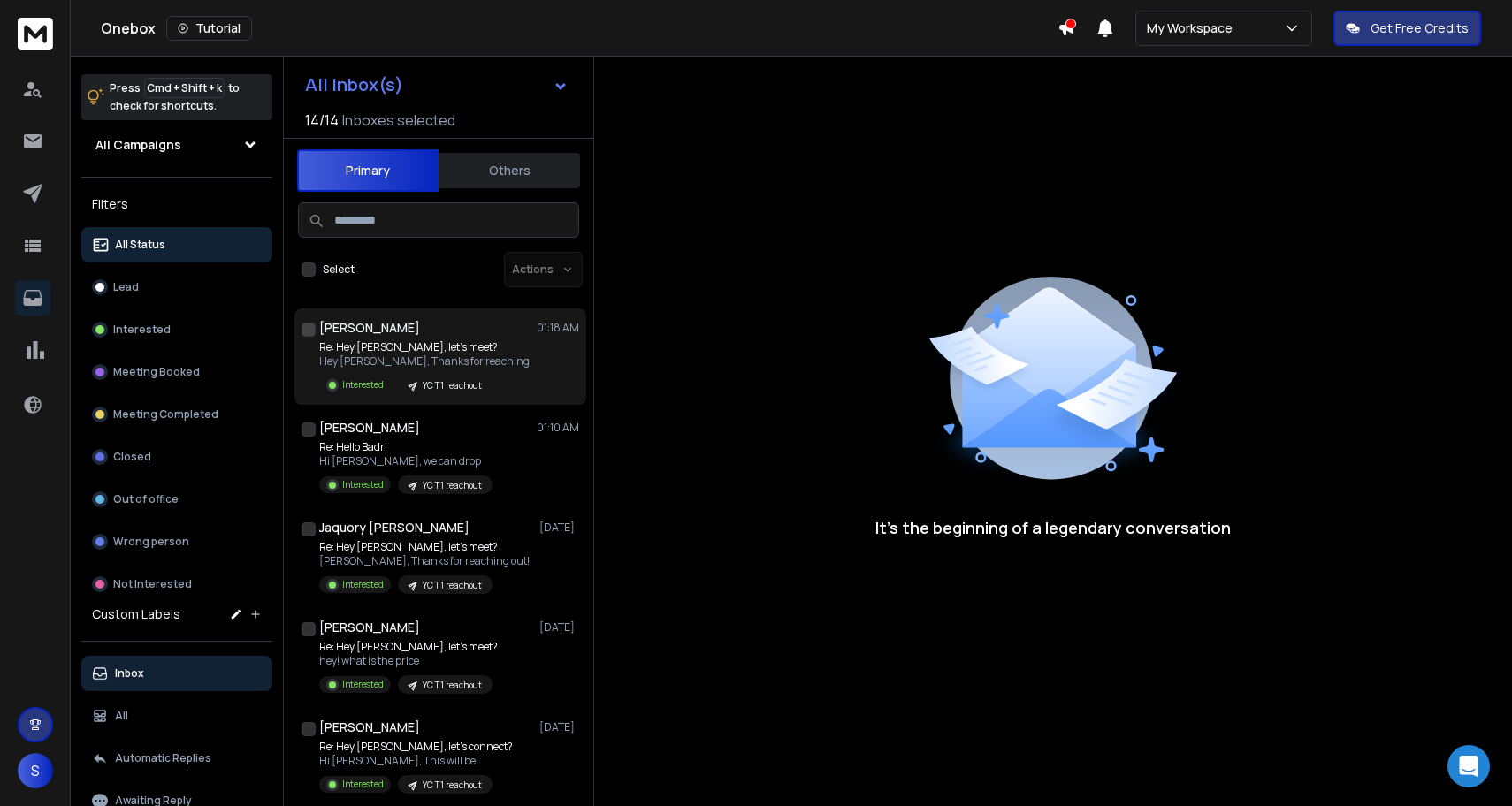
click at [506, 373] on div "Re: Hey [PERSON_NAME], let's meet? Hey [PERSON_NAME], Thanks for reaching Inter…" at bounding box center [449, 367] width 260 height 54
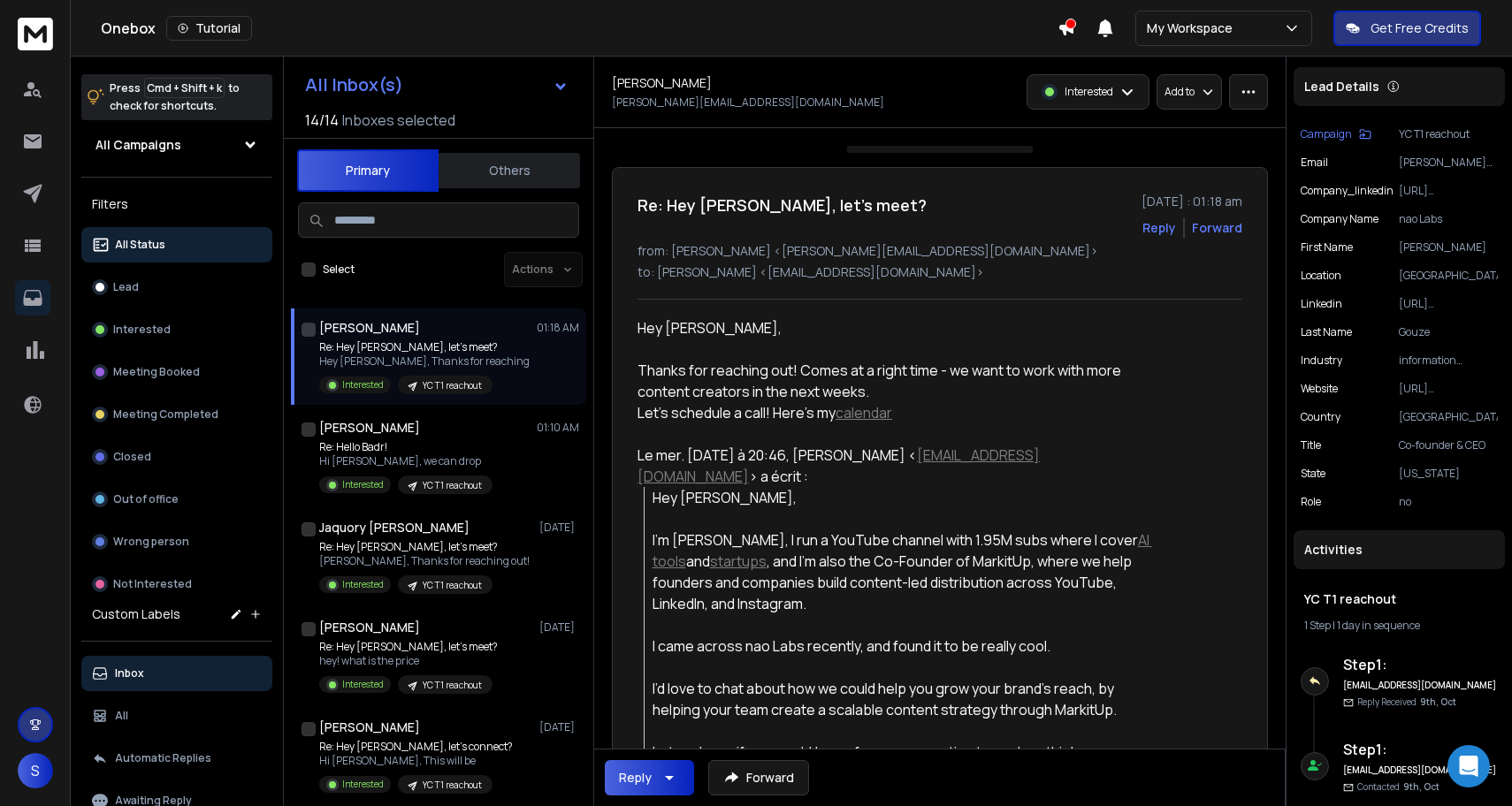
scroll to position [23, 0]
click at [743, 378] on div "Thanks for reaching out! Comes at a right time - we want to work with more cont…" at bounding box center [895, 379] width 516 height 42
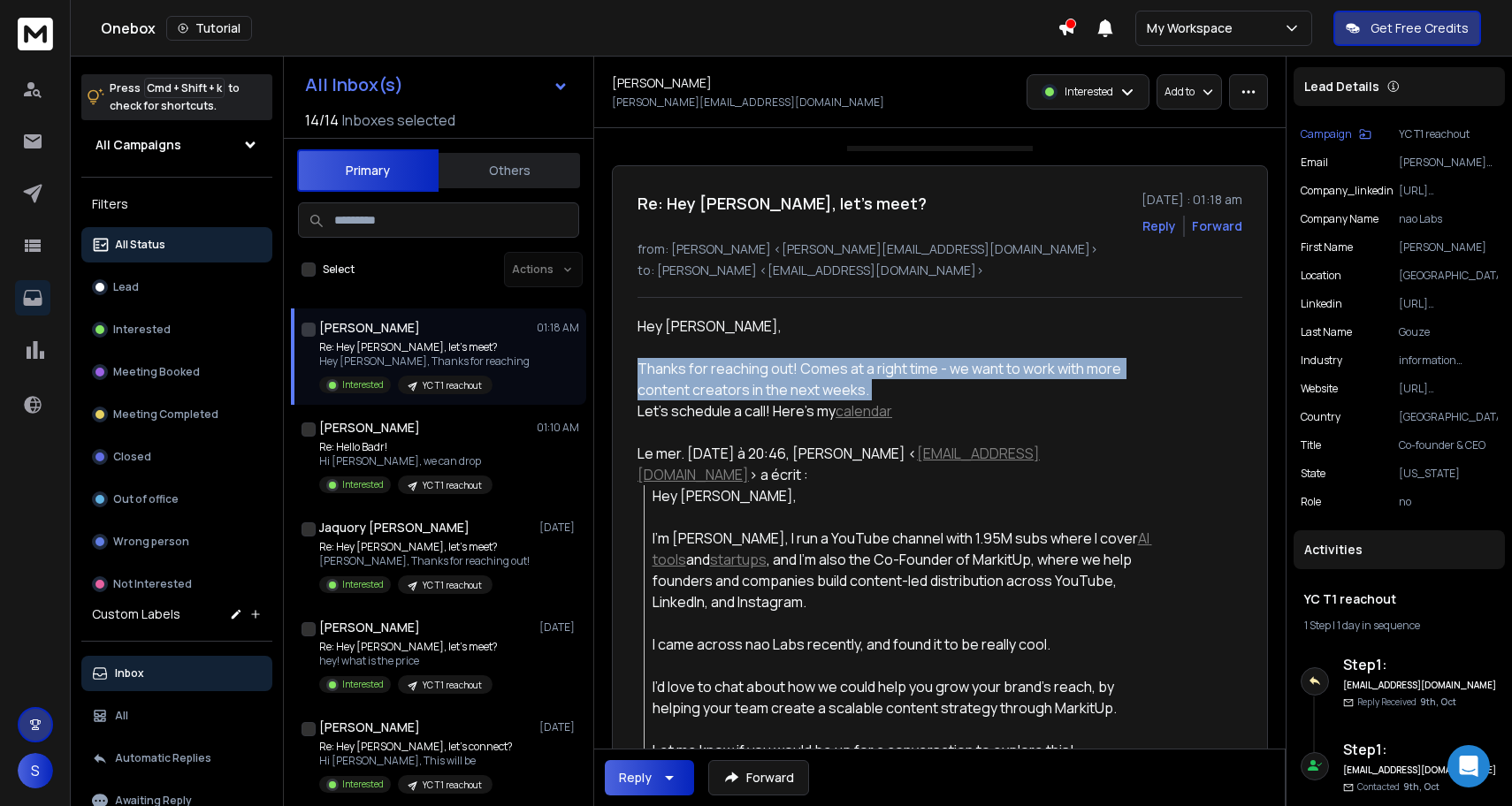
click at [744, 373] on div "Thanks for reaching out! Comes at a right time - we want to work with more cont…" at bounding box center [895, 379] width 516 height 42
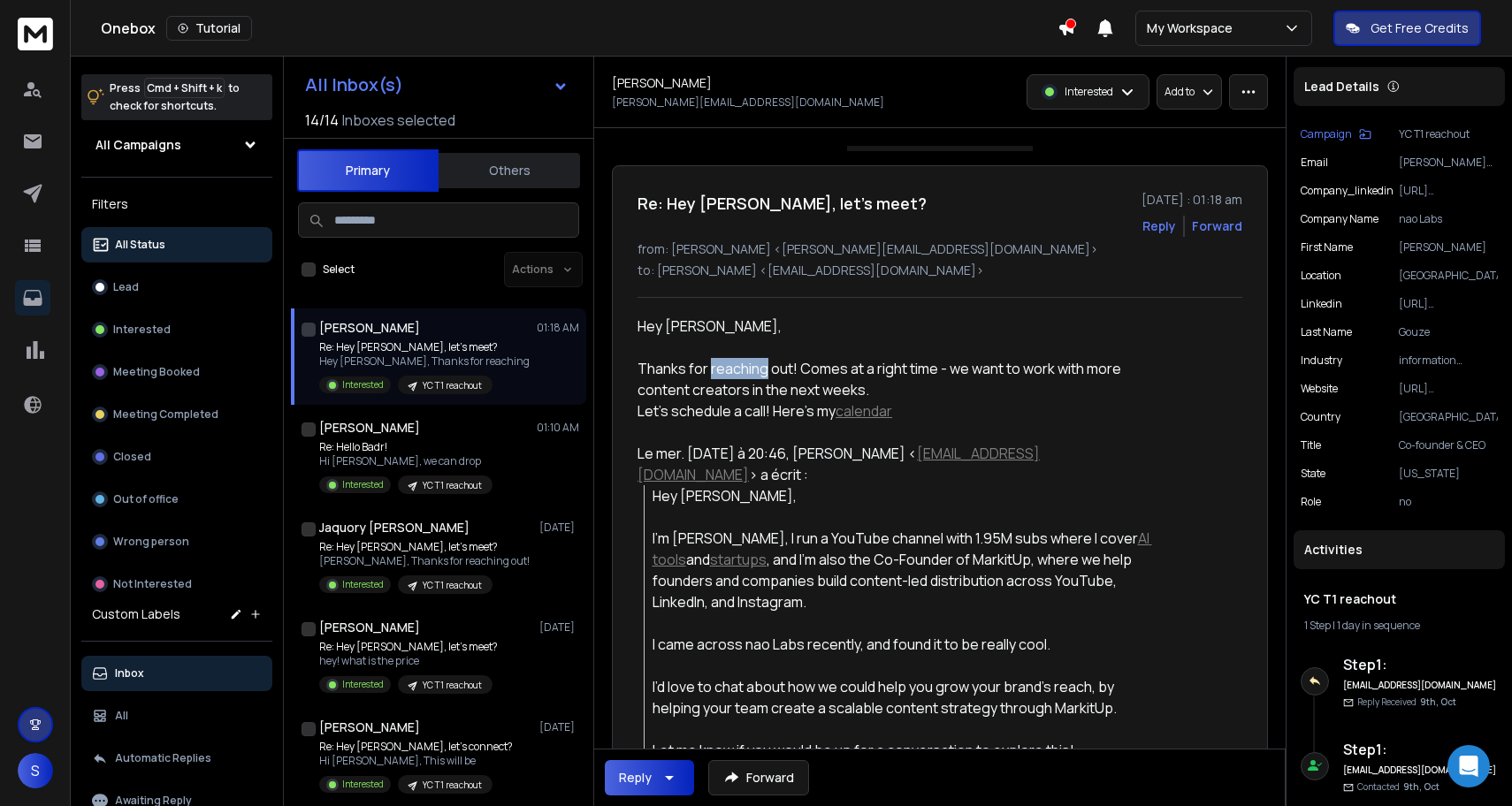
click at [744, 373] on div "Thanks for reaching out! Comes at a right time - we want to work with more cont…" at bounding box center [895, 379] width 516 height 42
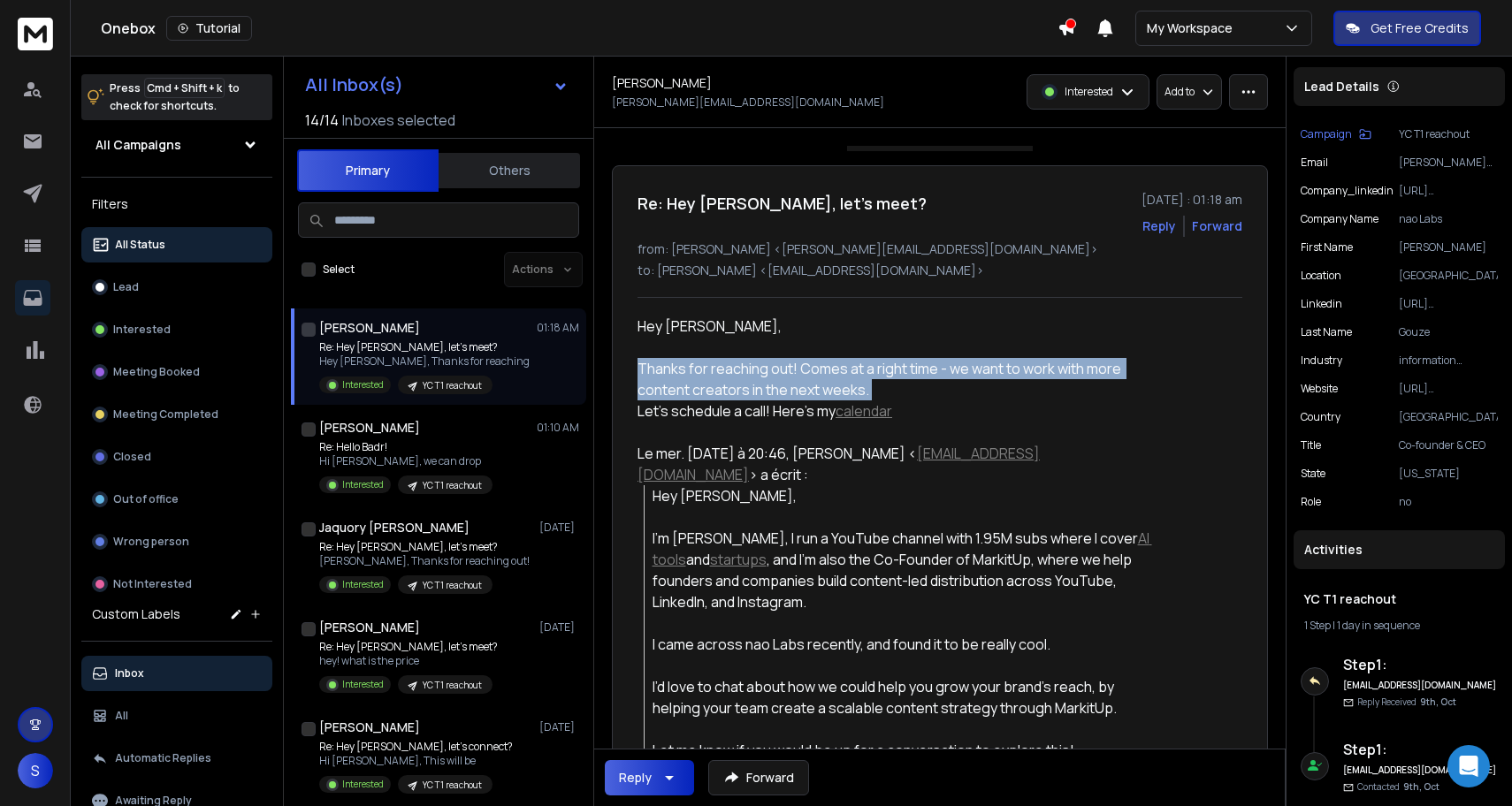
click at [744, 373] on div "Thanks for reaching out! Comes at a right time - we want to work with more cont…" at bounding box center [895, 379] width 516 height 42
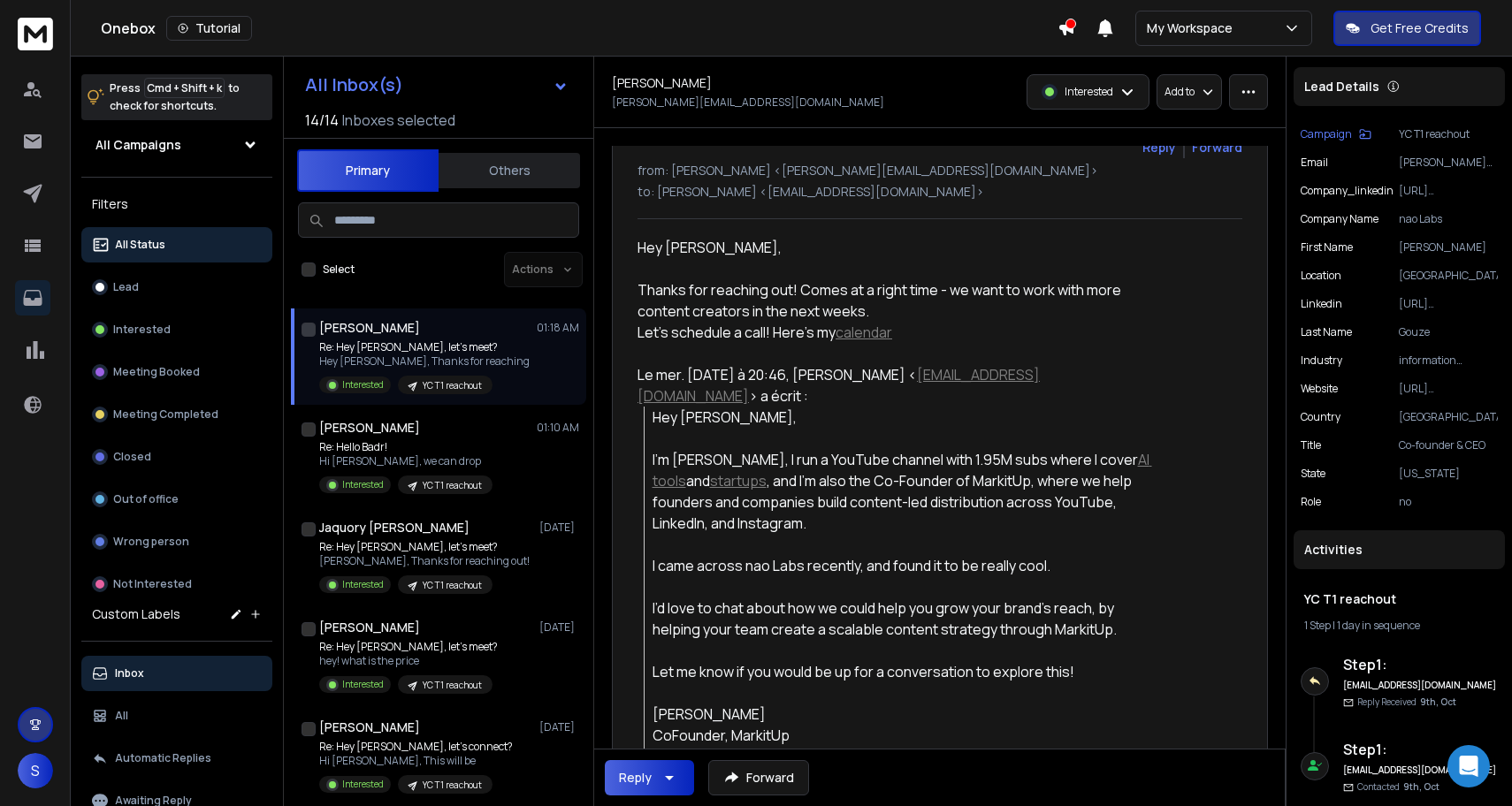
scroll to position [104, 0]
click at [878, 329] on link "calendar" at bounding box center [863, 329] width 56 height 19
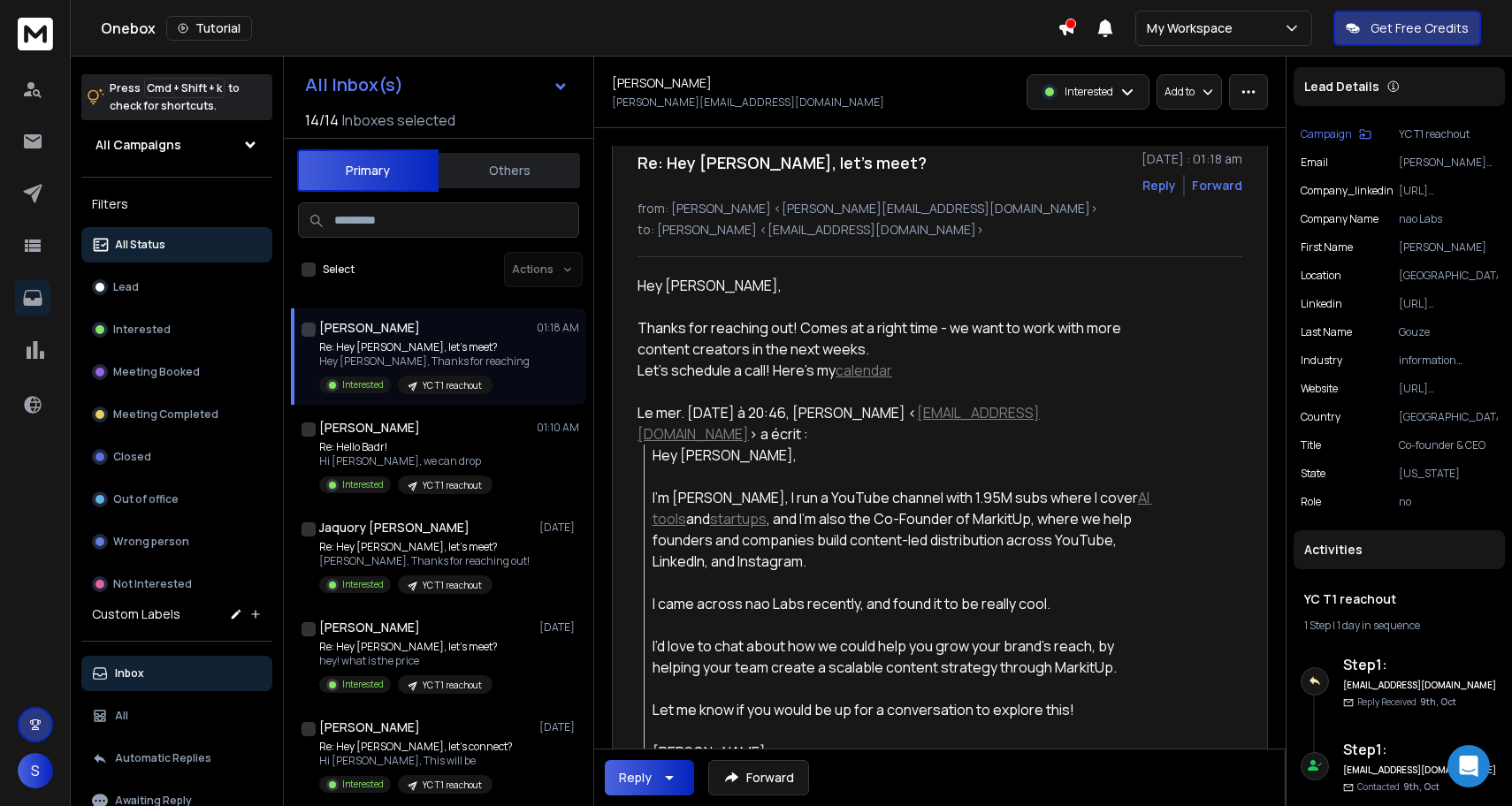
scroll to position [30, 0]
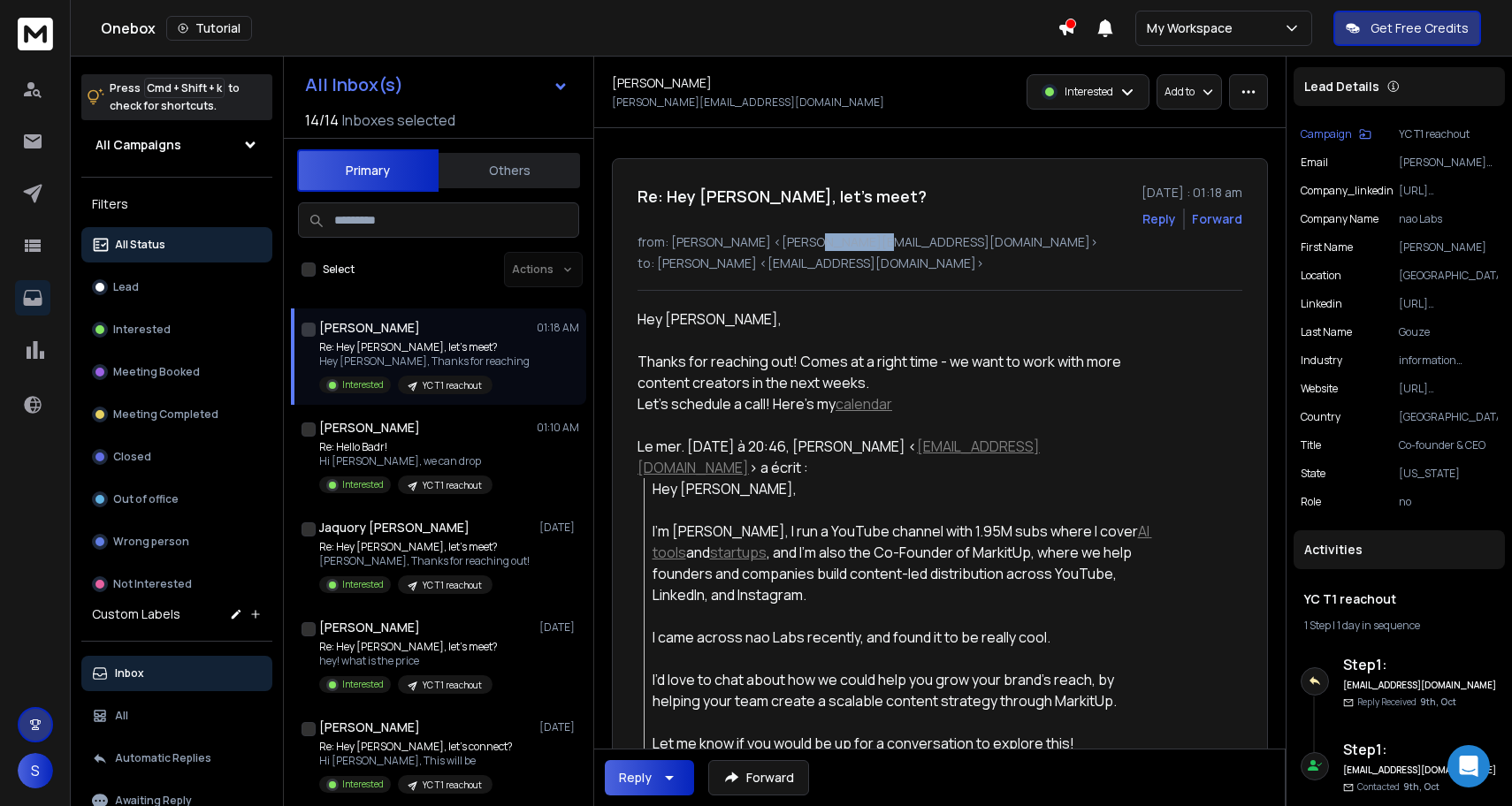
drag, startPoint x: 793, startPoint y: 243, endPoint x: 848, endPoint y: 245, distance: 55.0
click at [848, 245] on p "from: [PERSON_NAME] <[PERSON_NAME][EMAIL_ADDRESS][DOMAIN_NAME]>" at bounding box center [940, 242] width 605 height 17
copy p "[DOMAIN_NAME]"
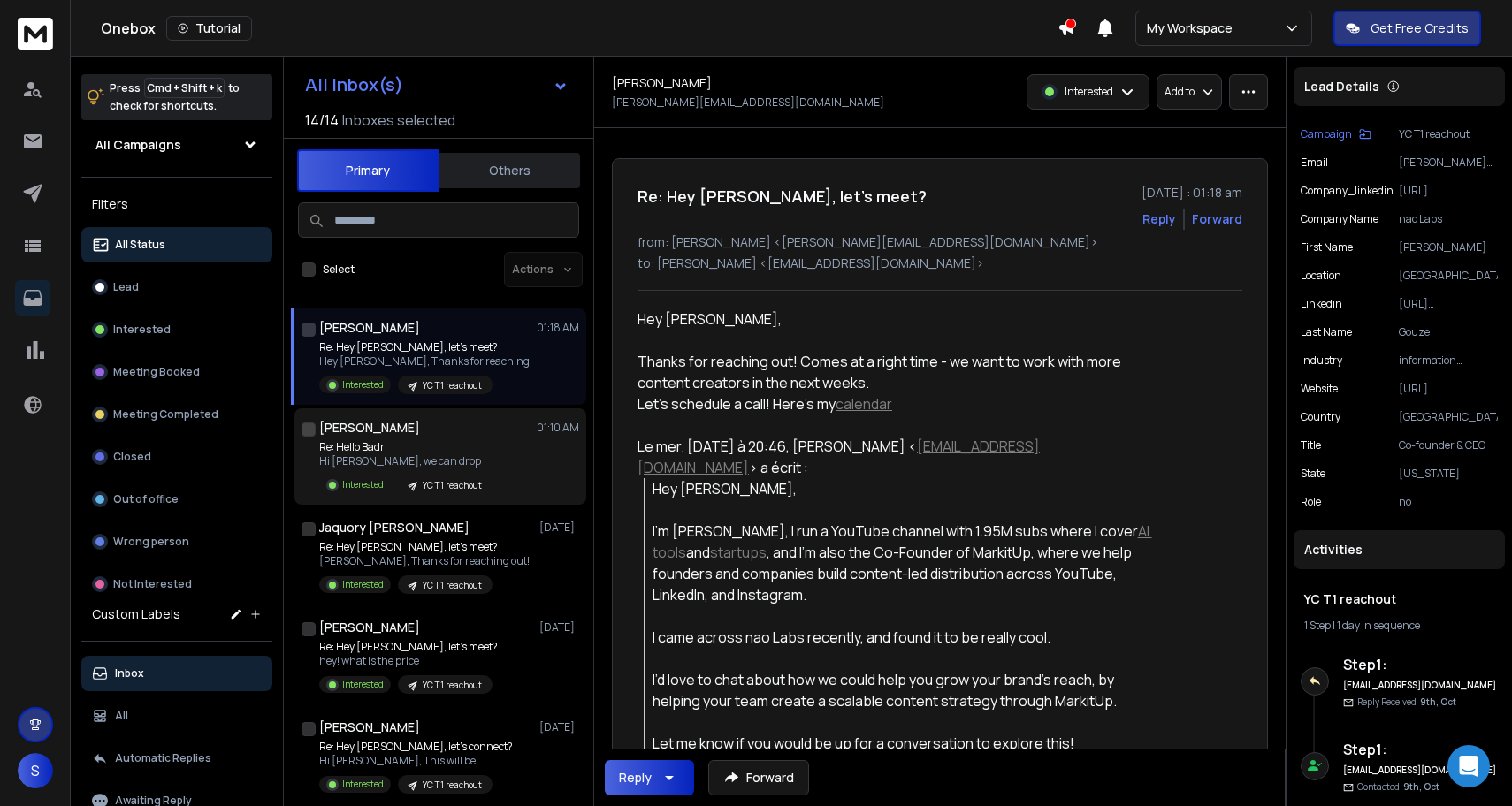
click at [422, 423] on div "[PERSON_NAME] 01:10 AM" at bounding box center [449, 427] width 260 height 17
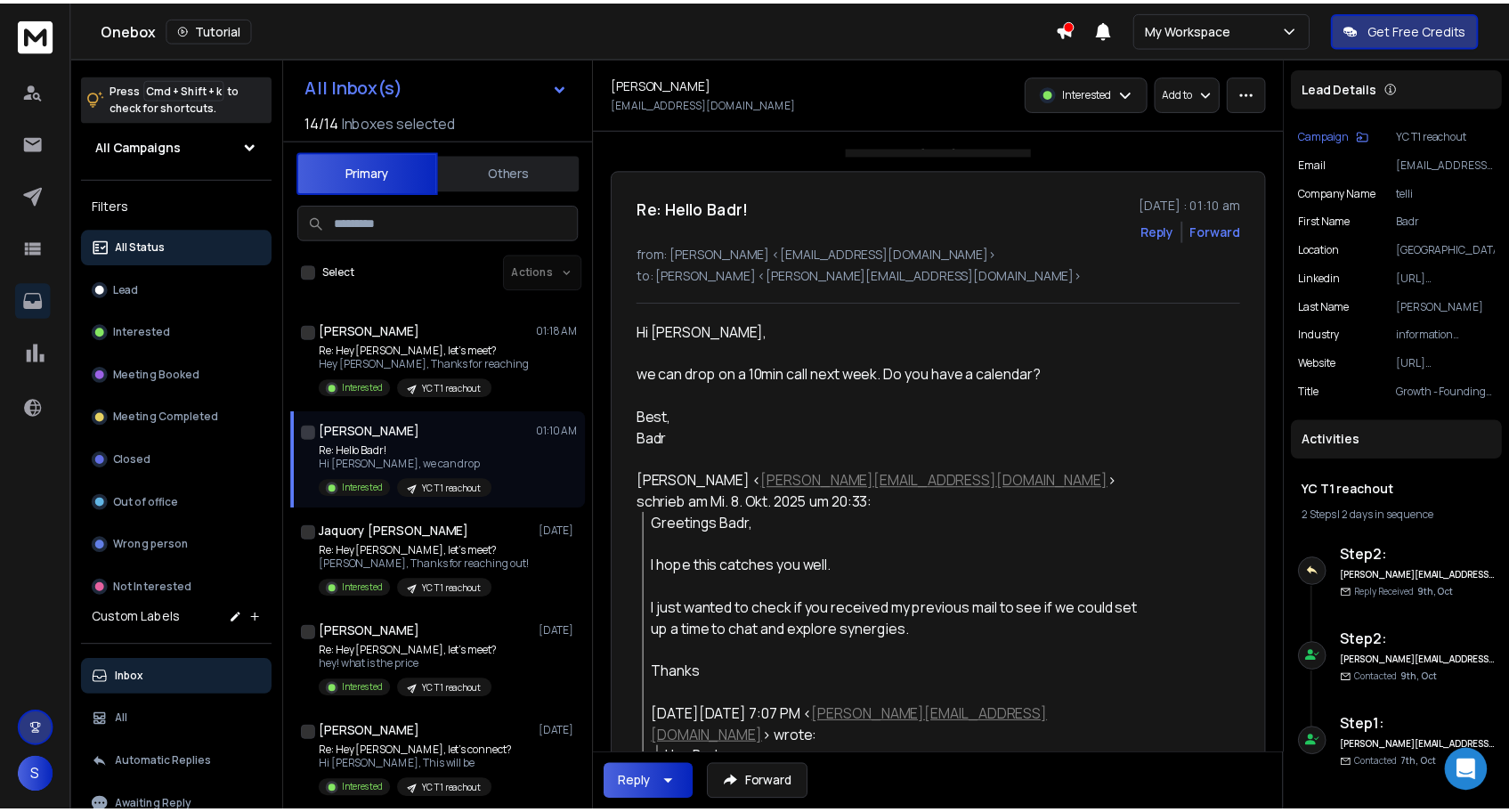
scroll to position [0, 0]
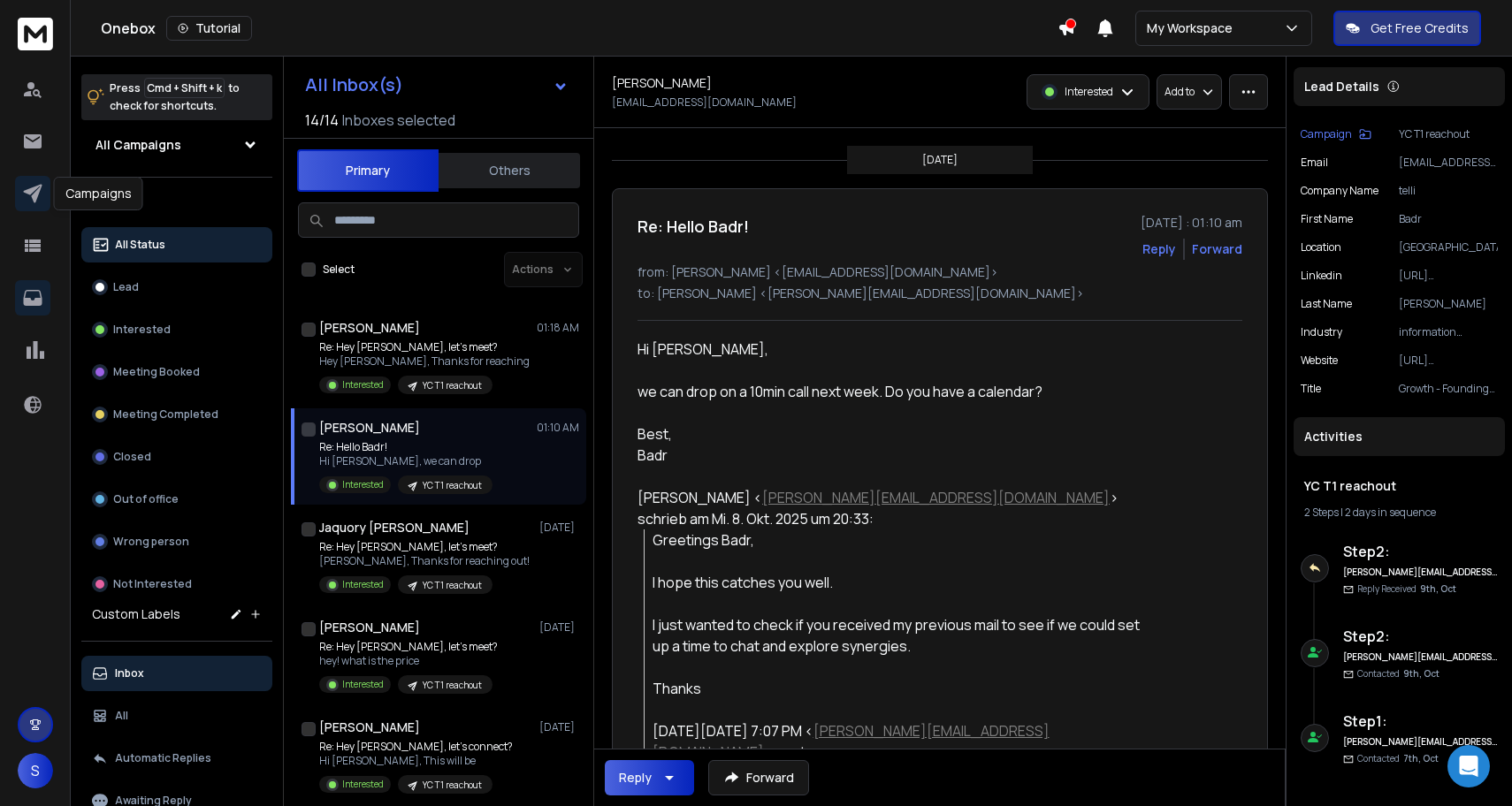
click at [27, 185] on icon at bounding box center [32, 193] width 21 height 21
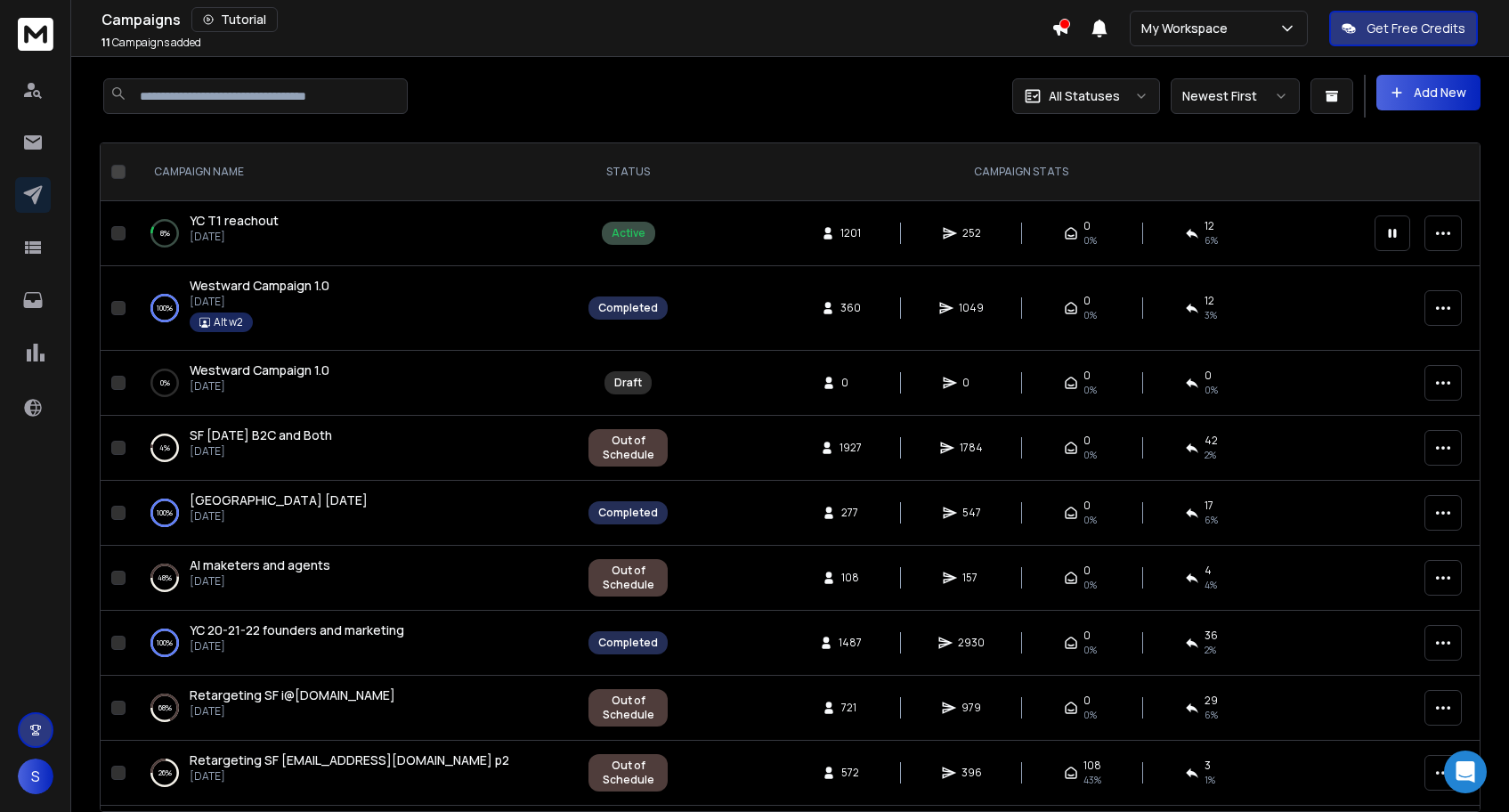
click at [265, 222] on span "YC T1 reachout" at bounding box center [235, 221] width 89 height 17
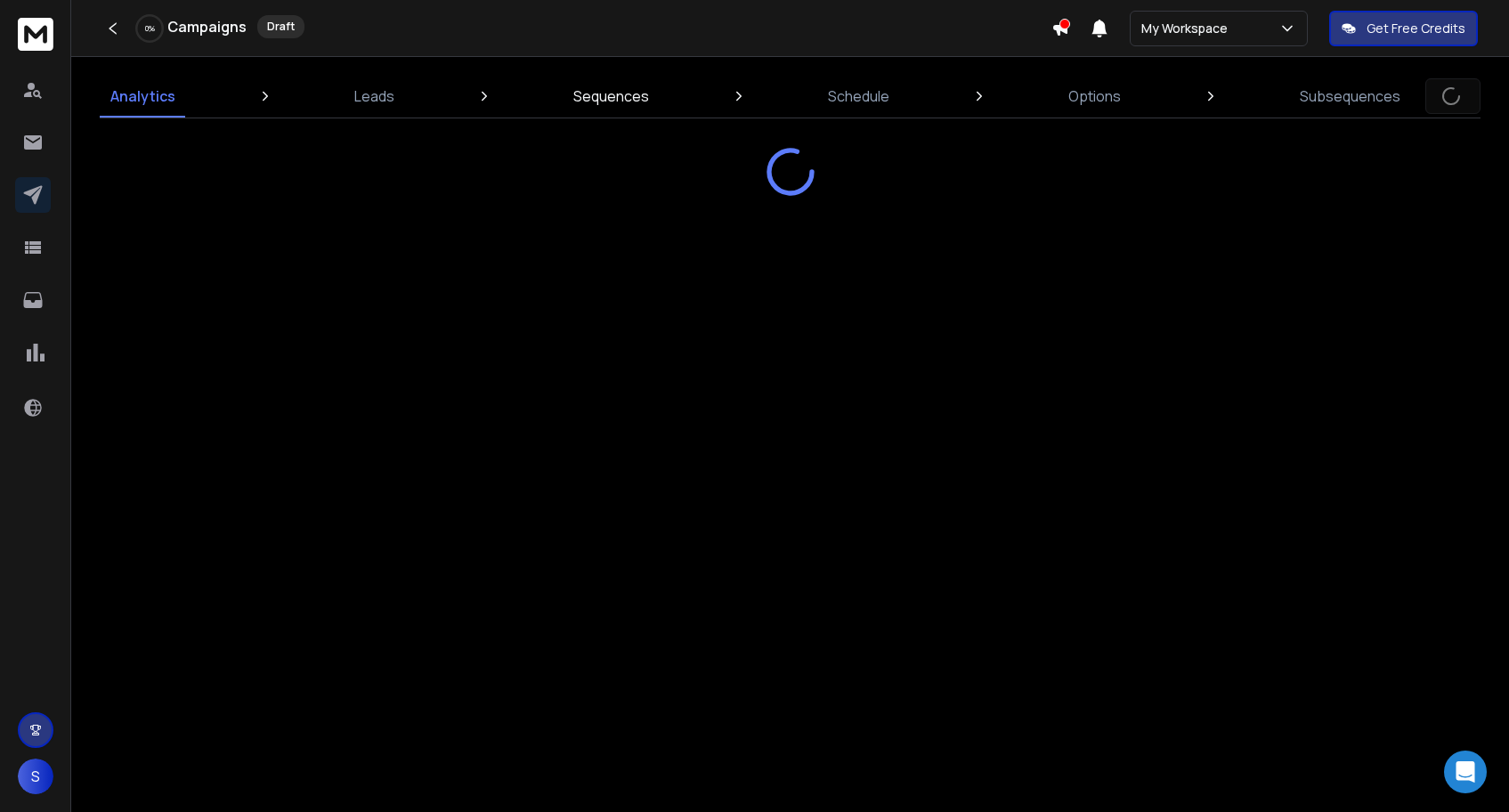
click at [599, 92] on p "Sequences" at bounding box center [612, 95] width 76 height 21
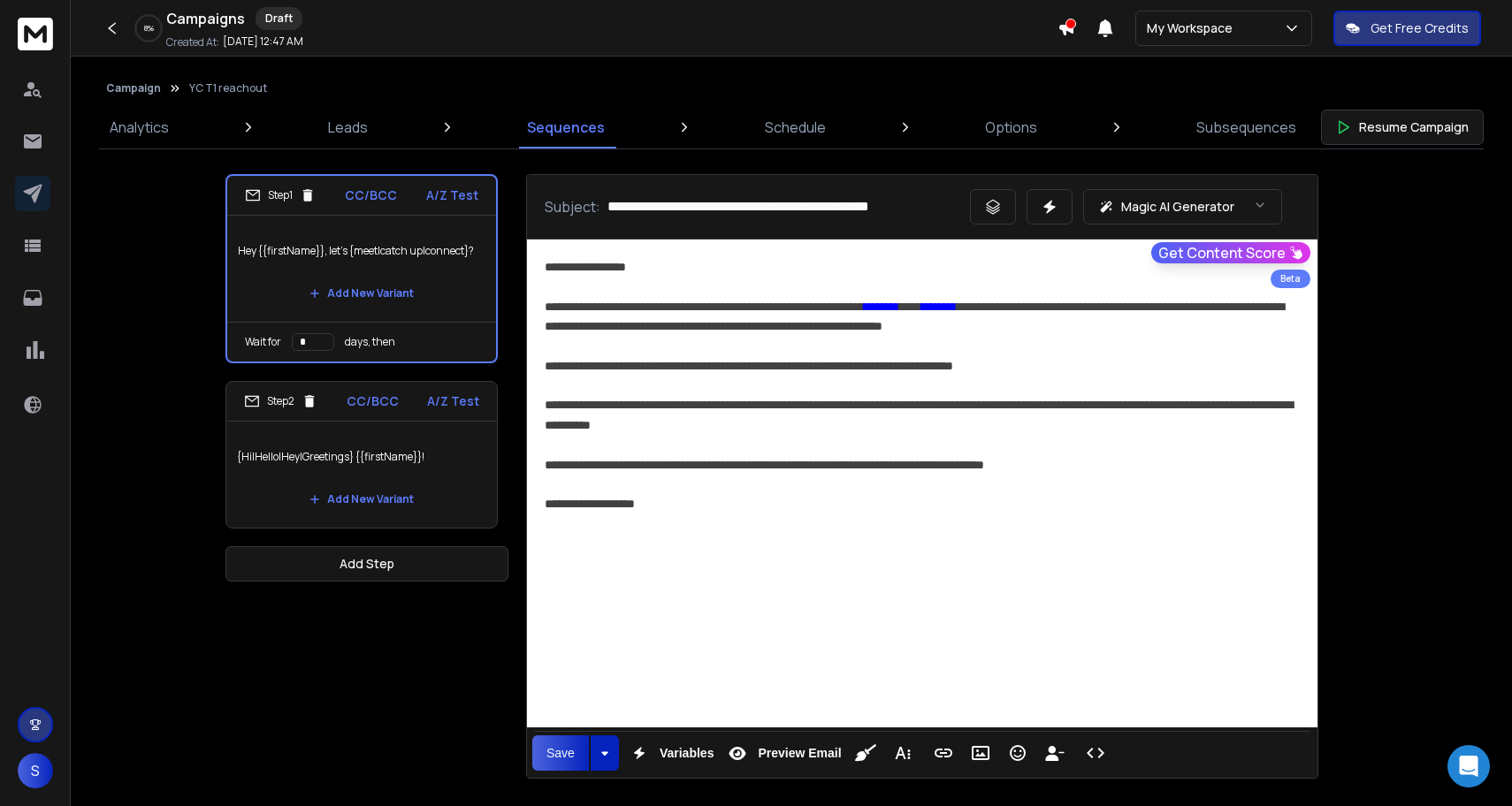
click at [373, 454] on p "{Hi|Hello|Hey|Greetings} {{firstName}}!" at bounding box center [361, 457] width 249 height 50
type input "**********"
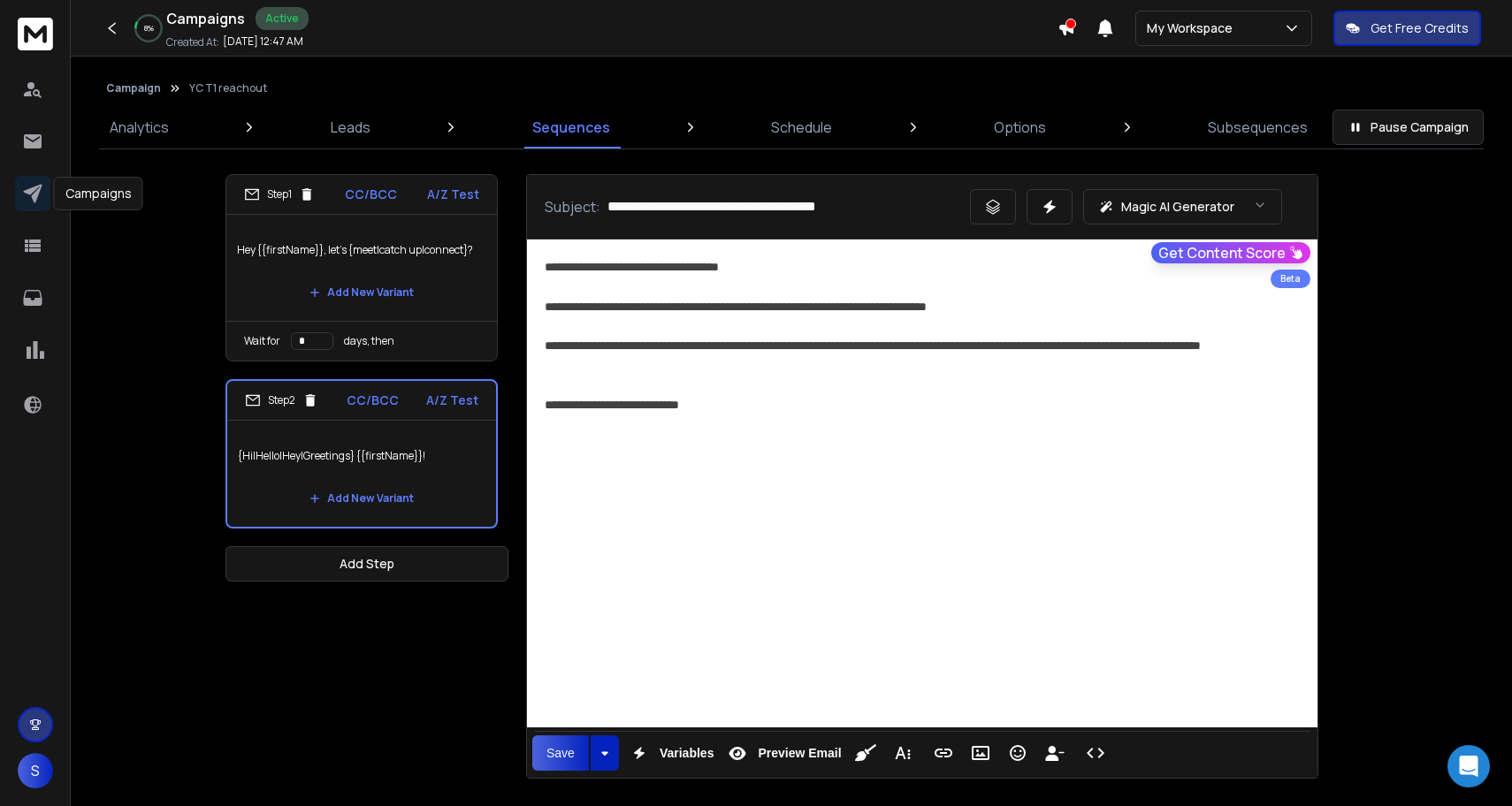
click at [40, 197] on icon at bounding box center [32, 193] width 21 height 21
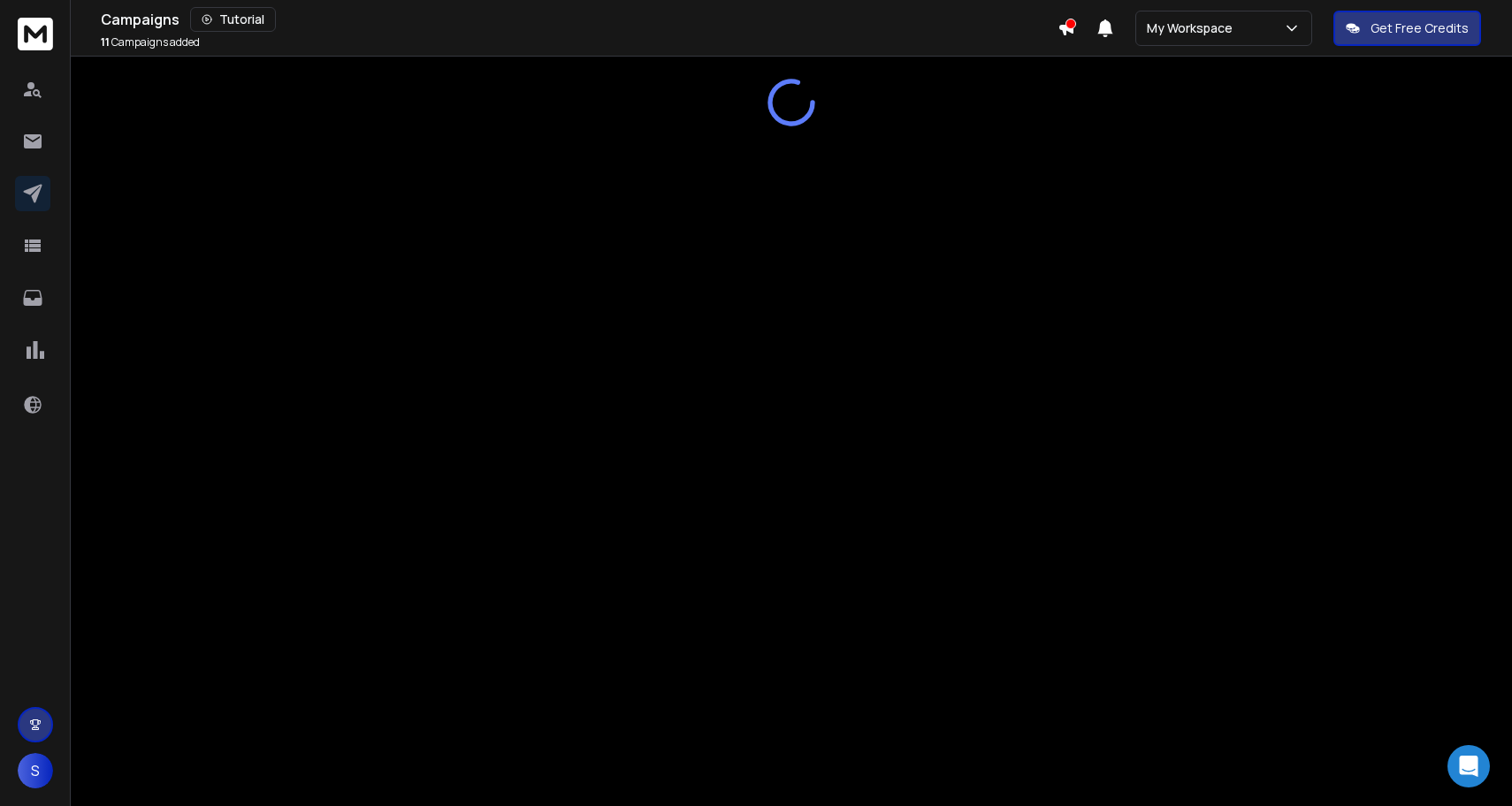
click at [87, 101] on div at bounding box center [791, 102] width 1441 height 92
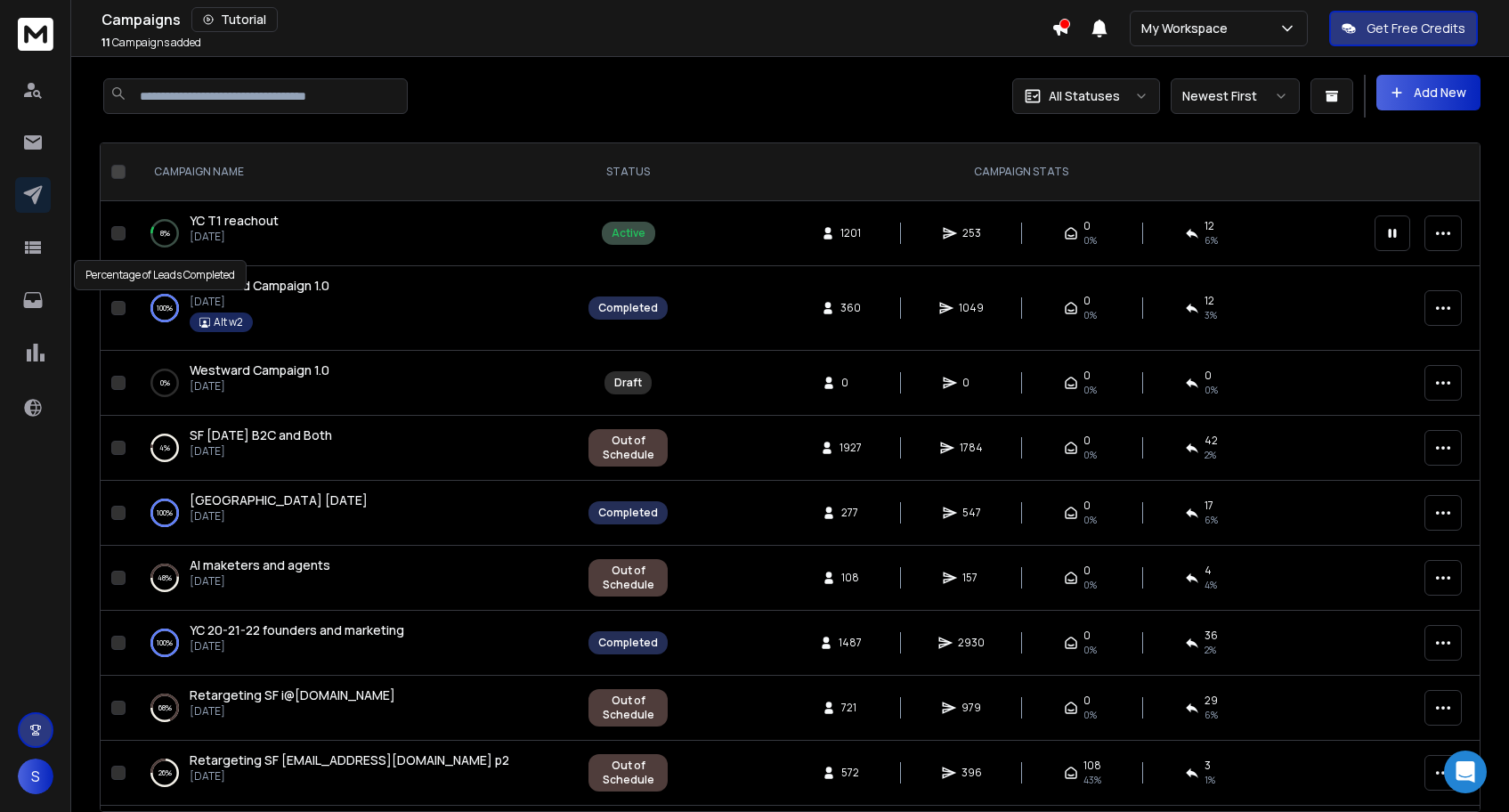
click at [250, 248] on div "YC T1 reachout [DATE]" at bounding box center [235, 234] width 89 height 43
